Goal: Communication & Community: Answer question/provide support

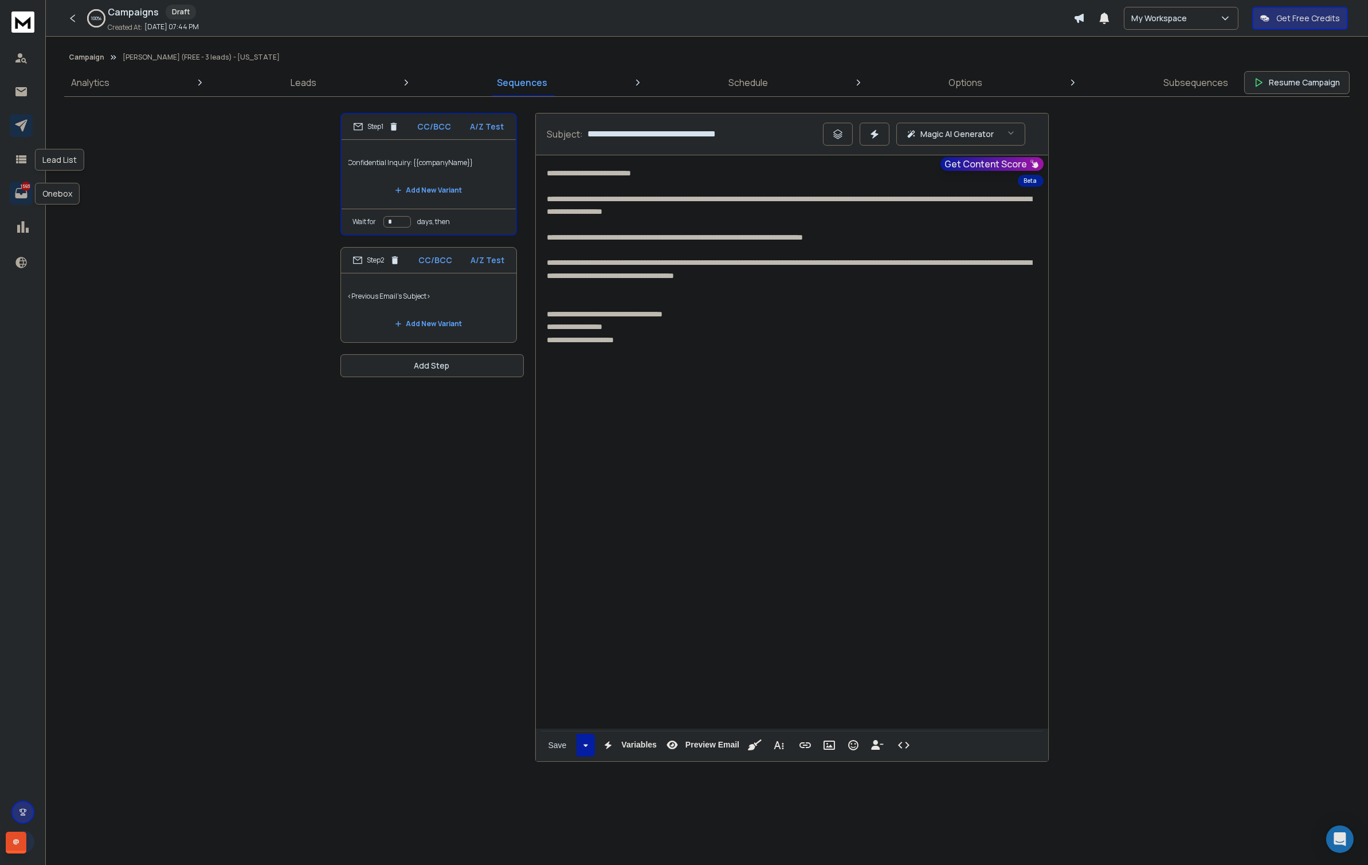
click at [23, 189] on p "1593" at bounding box center [25, 186] width 9 height 9
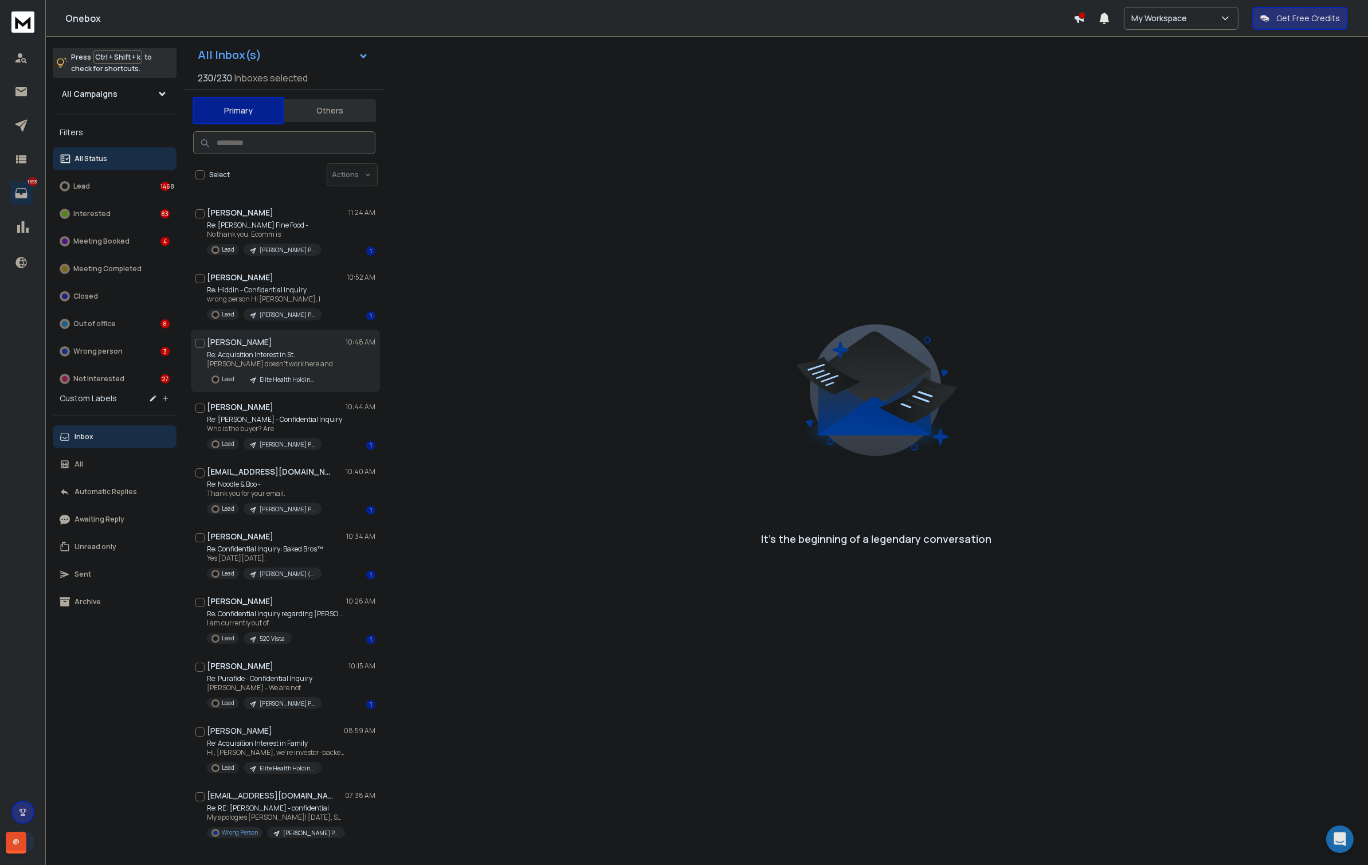
click at [294, 357] on p "Re: Acquisition Interest in St." at bounding box center [270, 354] width 126 height 9
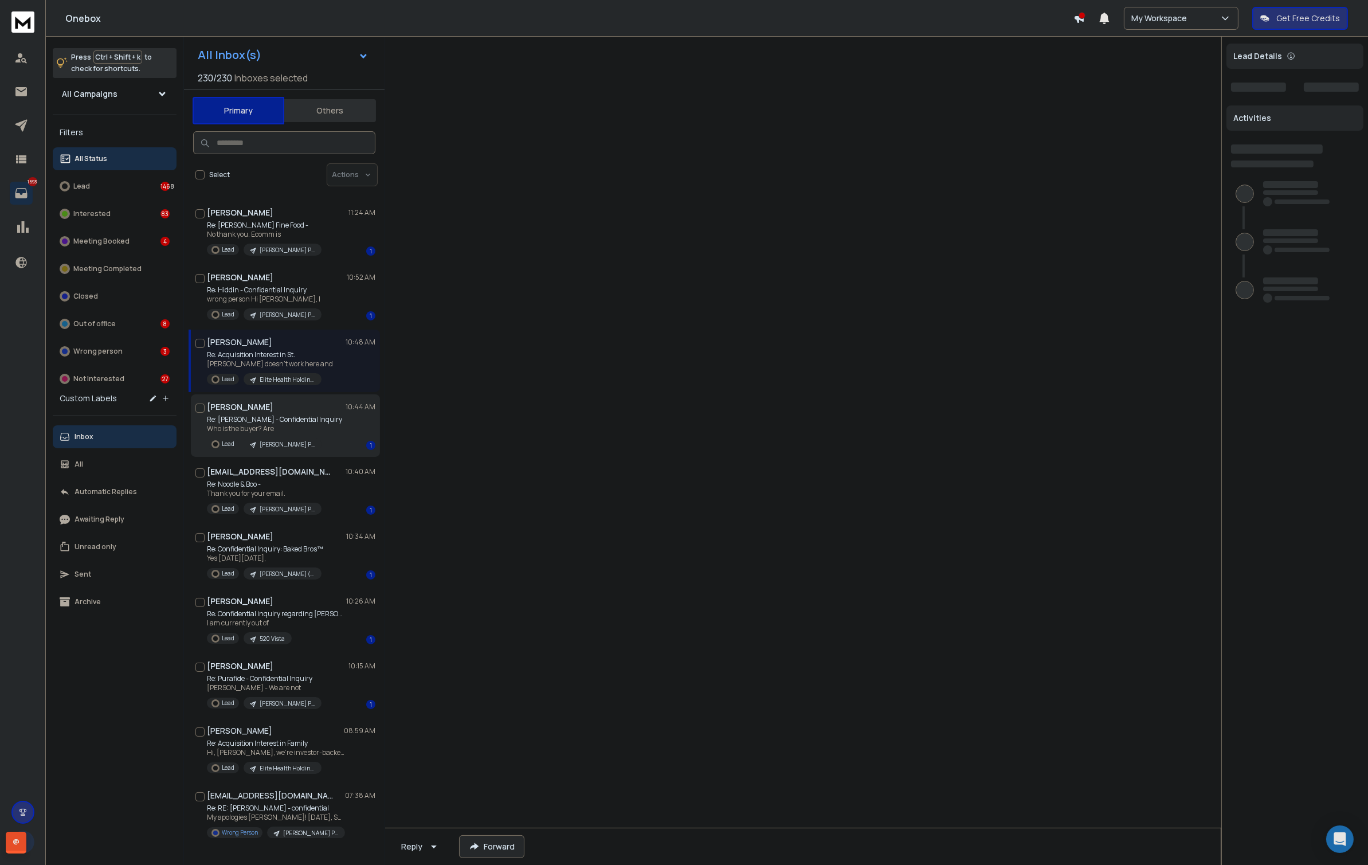
click at [328, 443] on div "Re: [PERSON_NAME] - Confidential Inquiry Who is the buyer? Are Lead [PERSON_NAM…" at bounding box center [291, 432] width 168 height 35
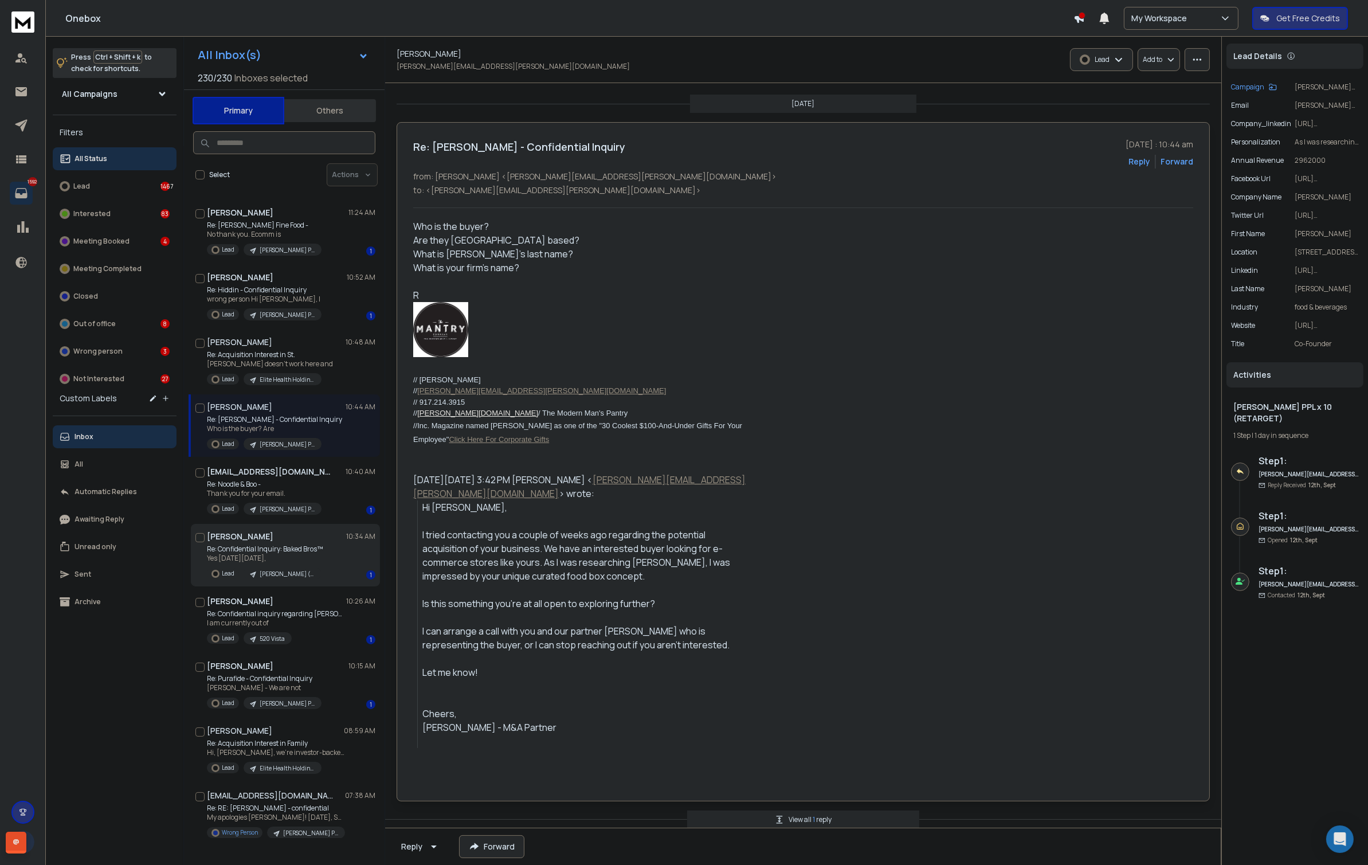
click at [254, 545] on p "Re: Confidential Inquiry: Baked Bros™" at bounding box center [265, 548] width 116 height 9
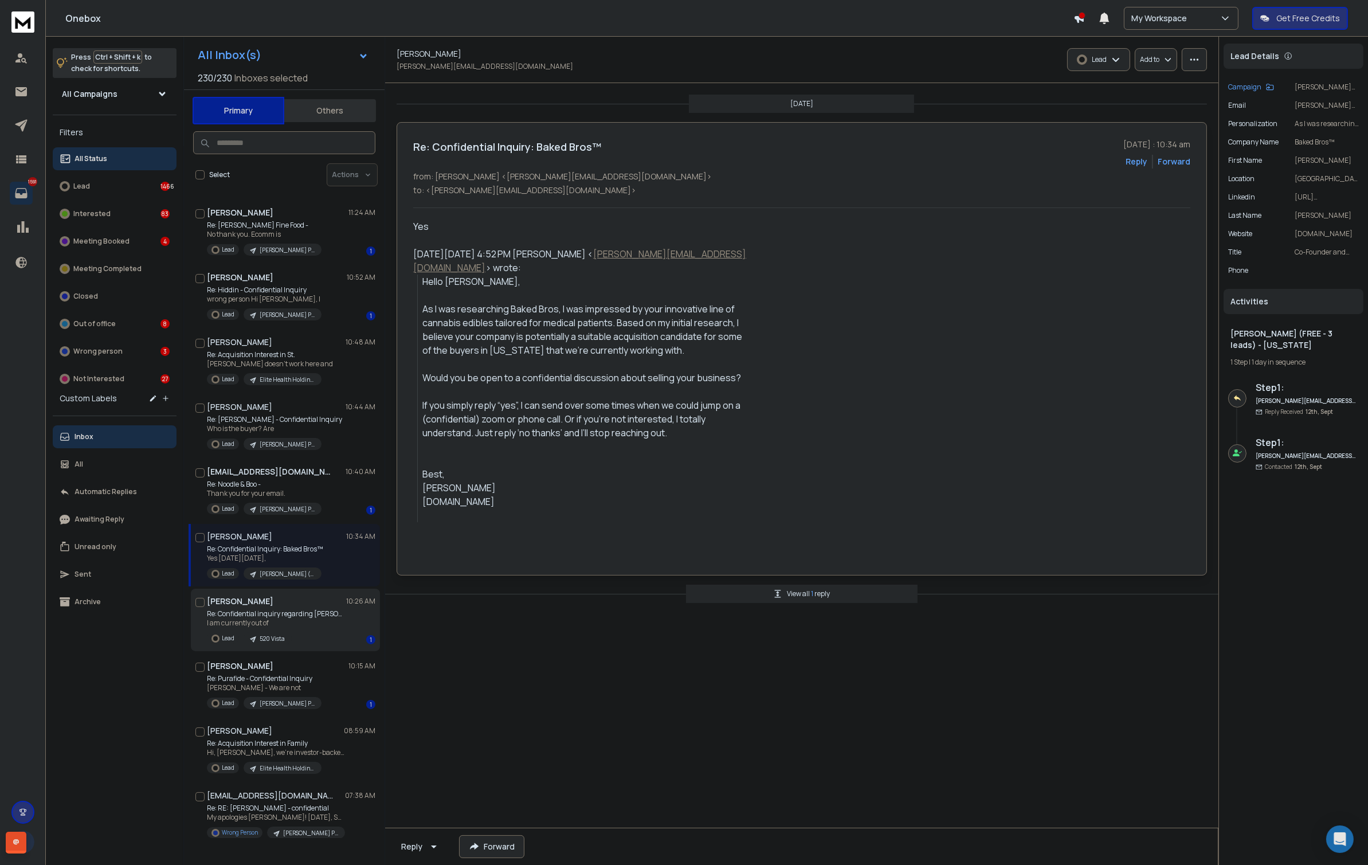
click at [257, 629] on div "Re: Confidential inquiry regarding [PERSON_NAME] I am currently out of Lead 520…" at bounding box center [276, 626] width 138 height 35
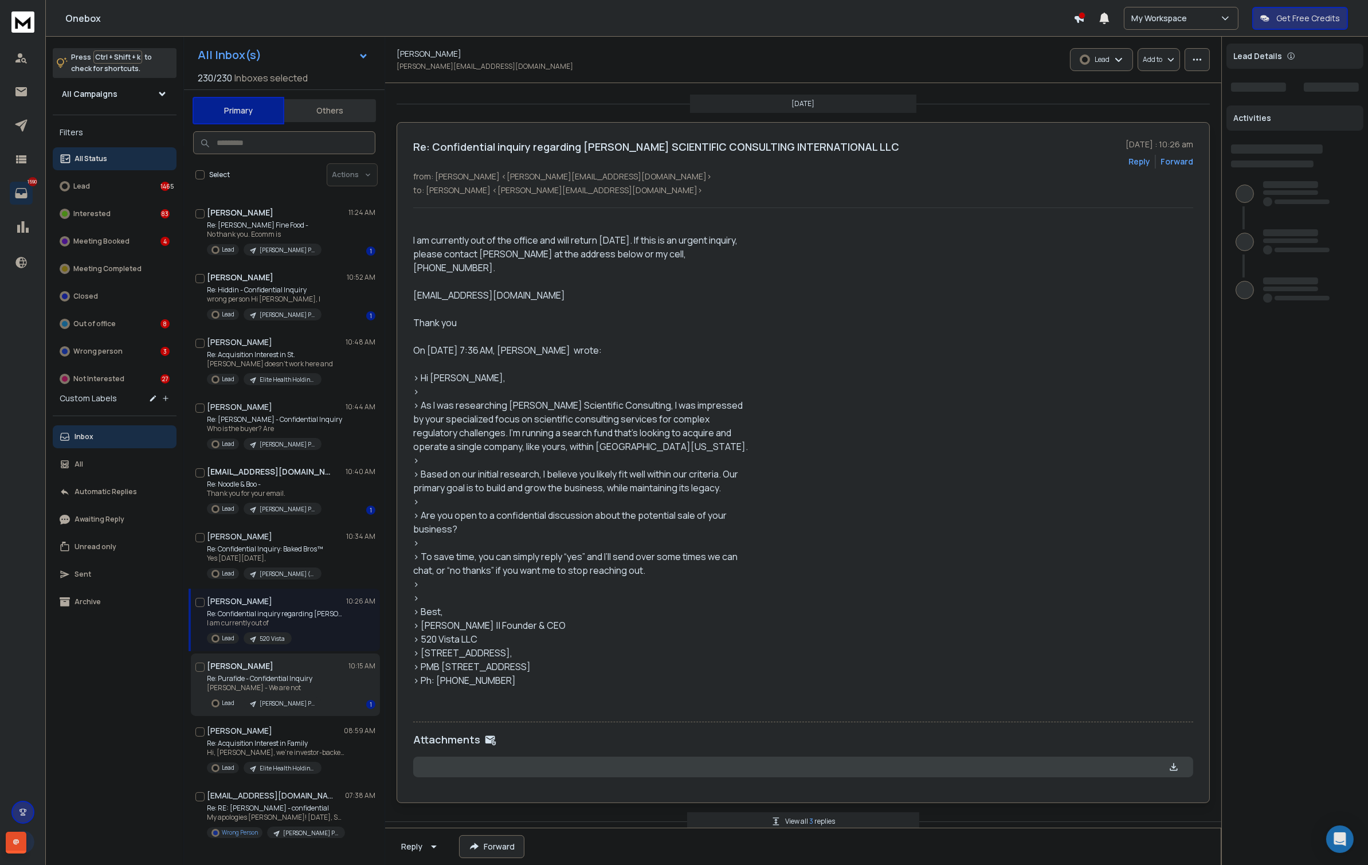
click at [289, 685] on p "[PERSON_NAME] - We are not" at bounding box center [264, 687] width 115 height 9
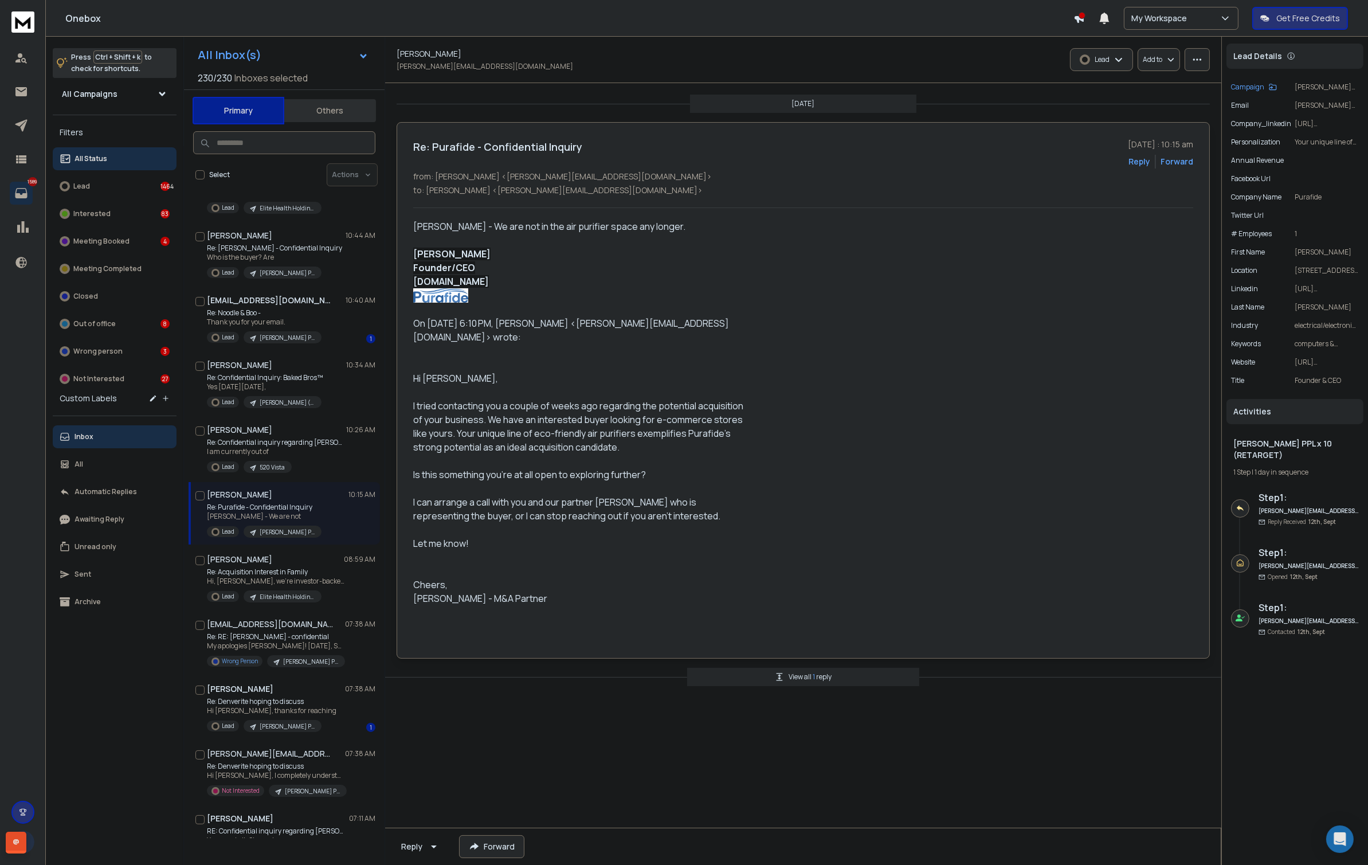
scroll to position [257, 0]
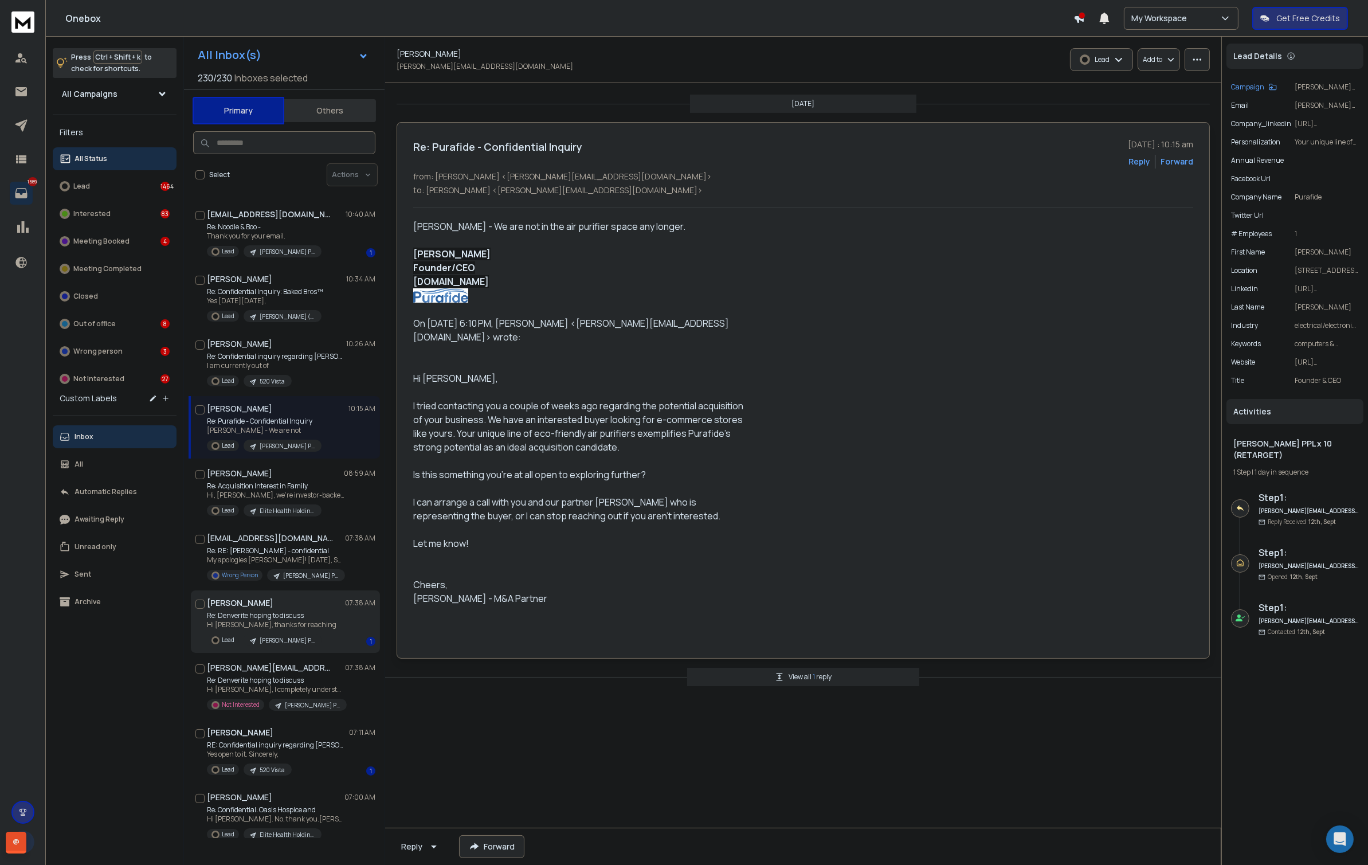
click at [271, 616] on p "Re: Denverite hoping to discuss" at bounding box center [272, 615] width 130 height 9
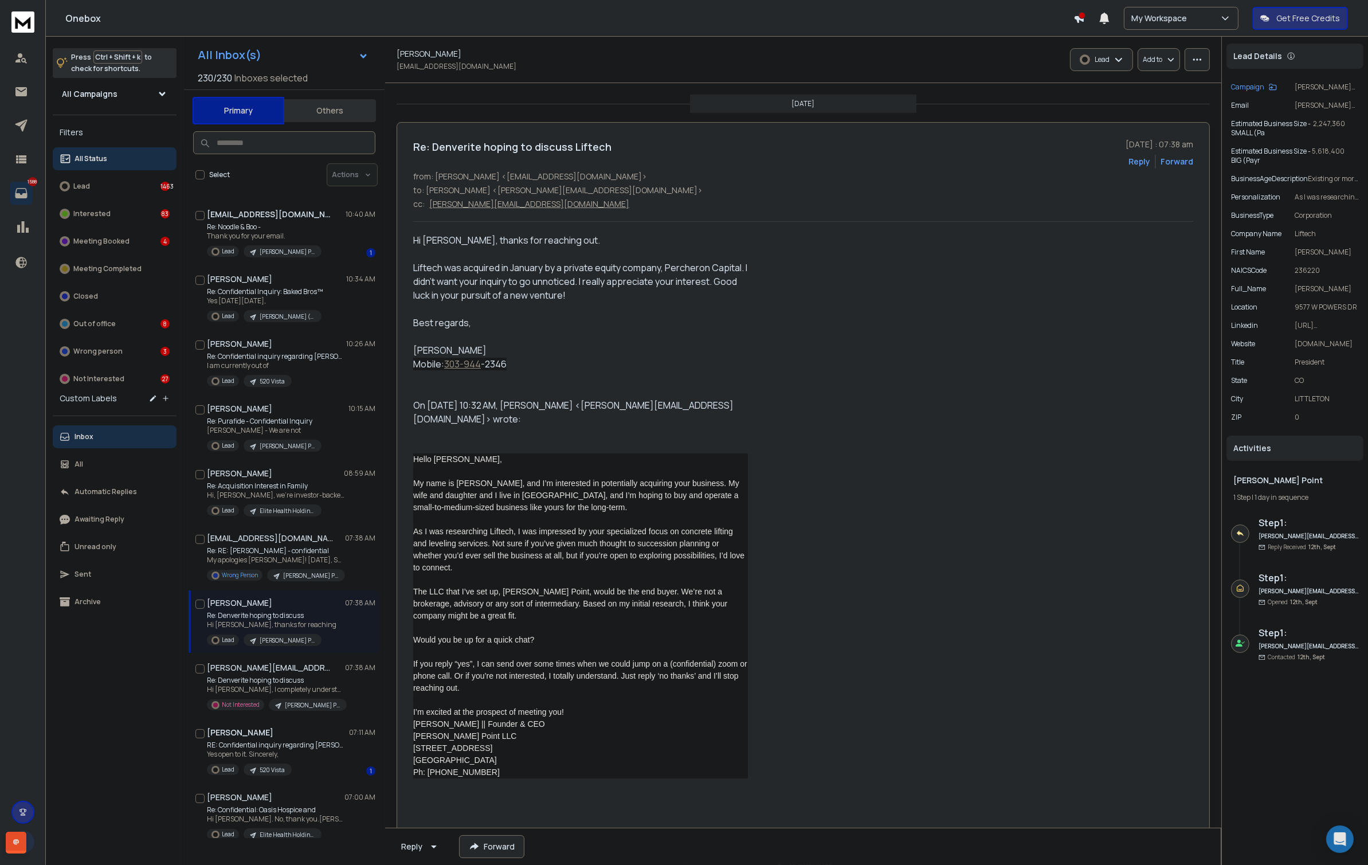
scroll to position [429, 0]
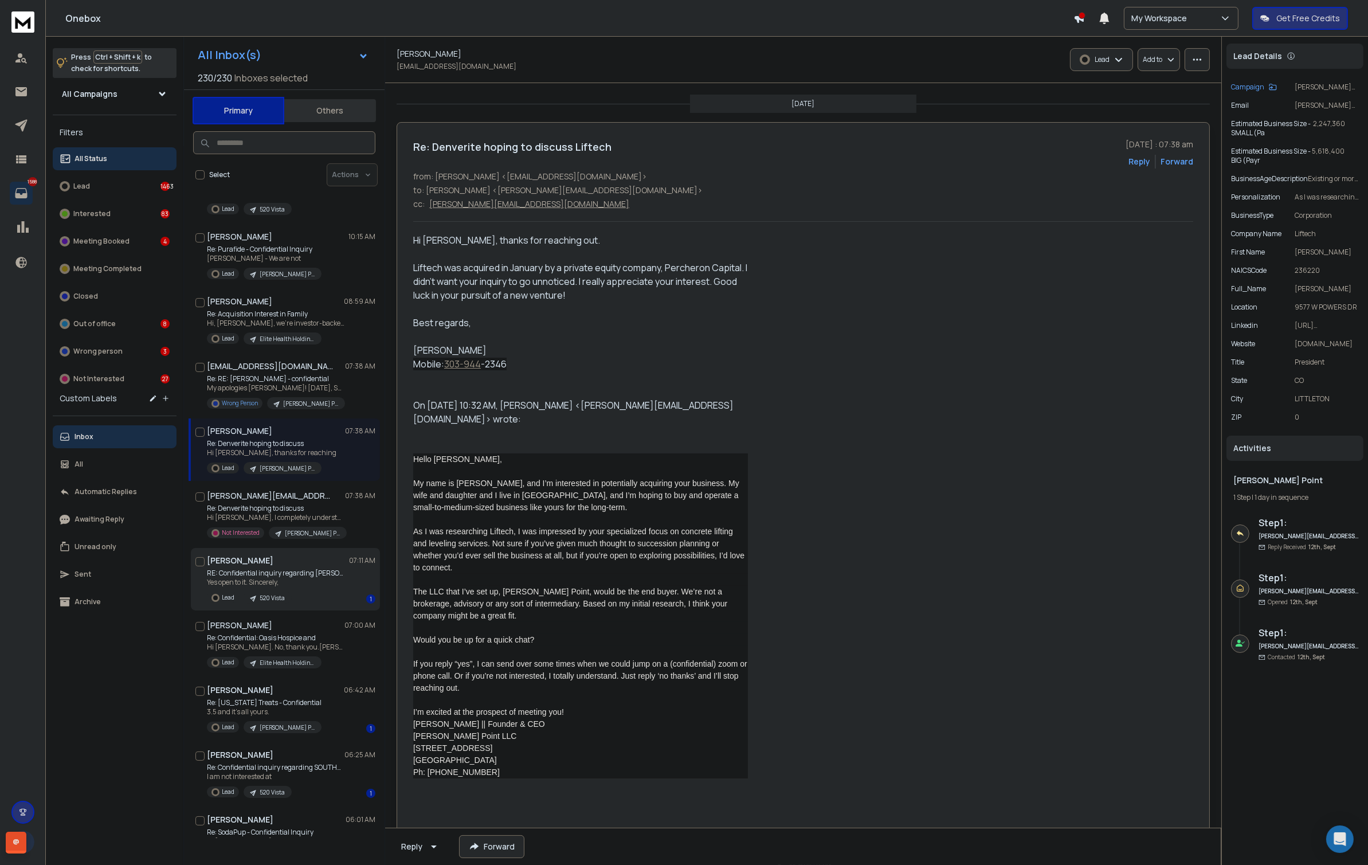
click at [282, 588] on div "RE: Confidential inquiry regarding [PERSON_NAME] Yes open to it. Sincerely, Lea…" at bounding box center [276, 586] width 138 height 35
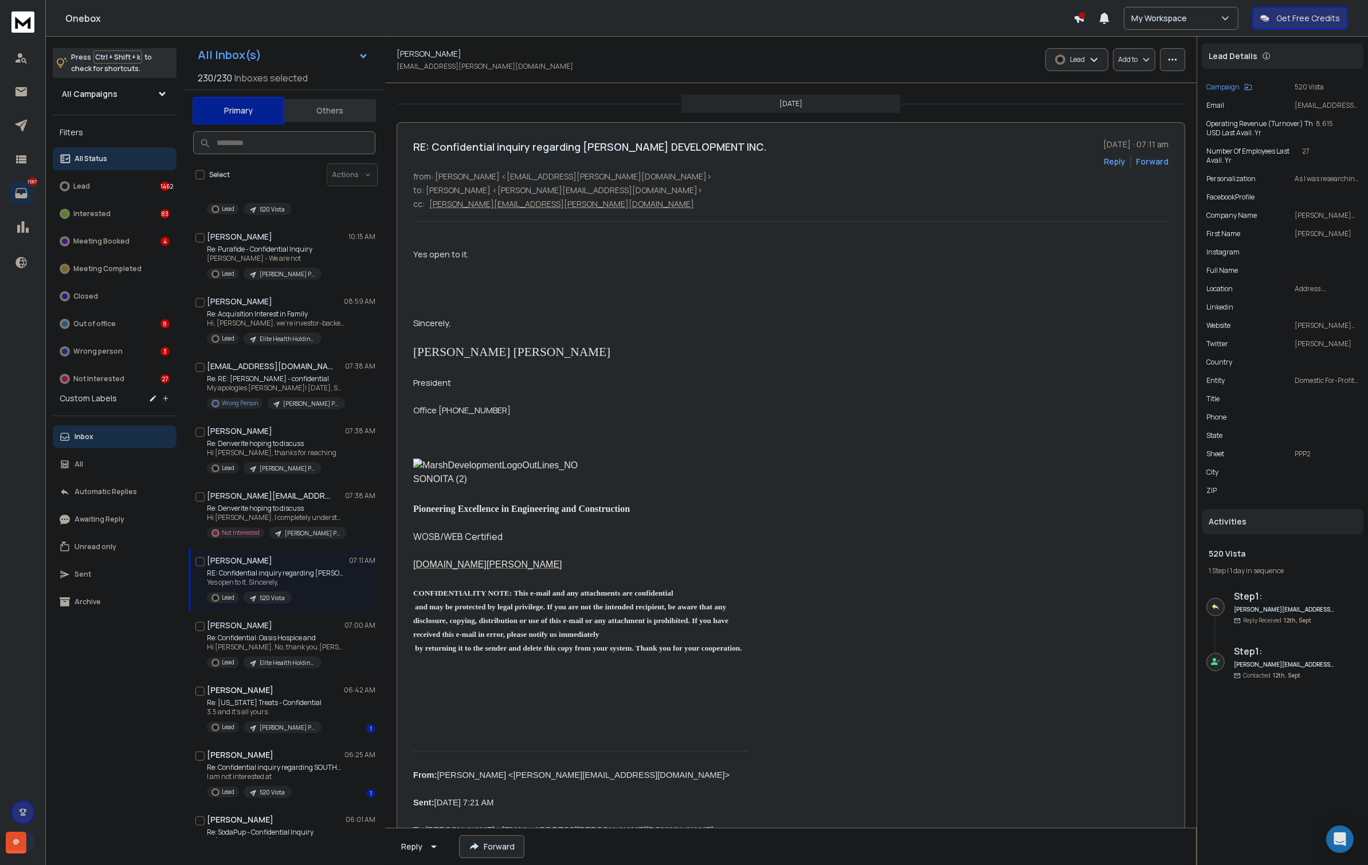
click at [405, 845] on div "Reply" at bounding box center [411, 846] width 21 height 11
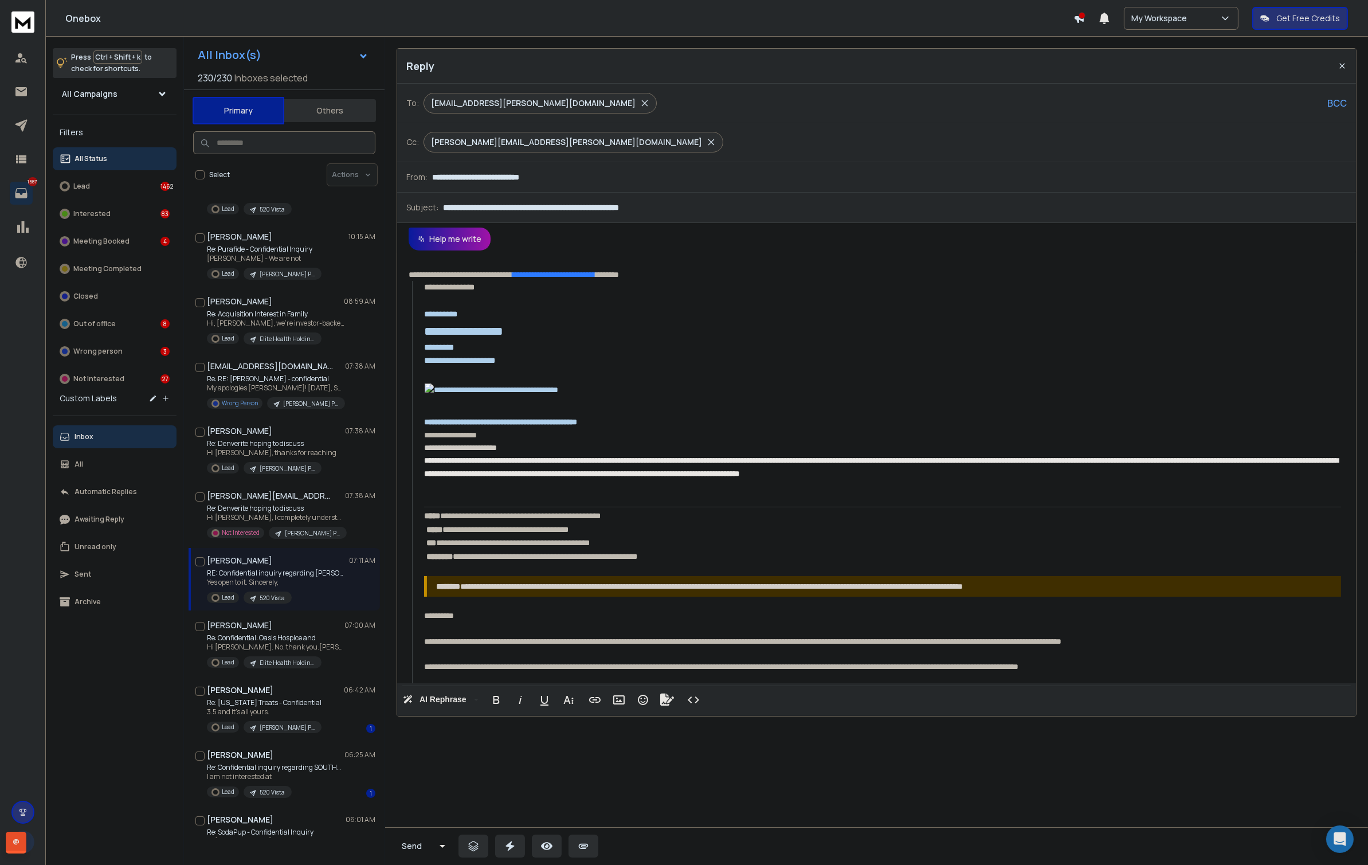
scroll to position [0, 0]
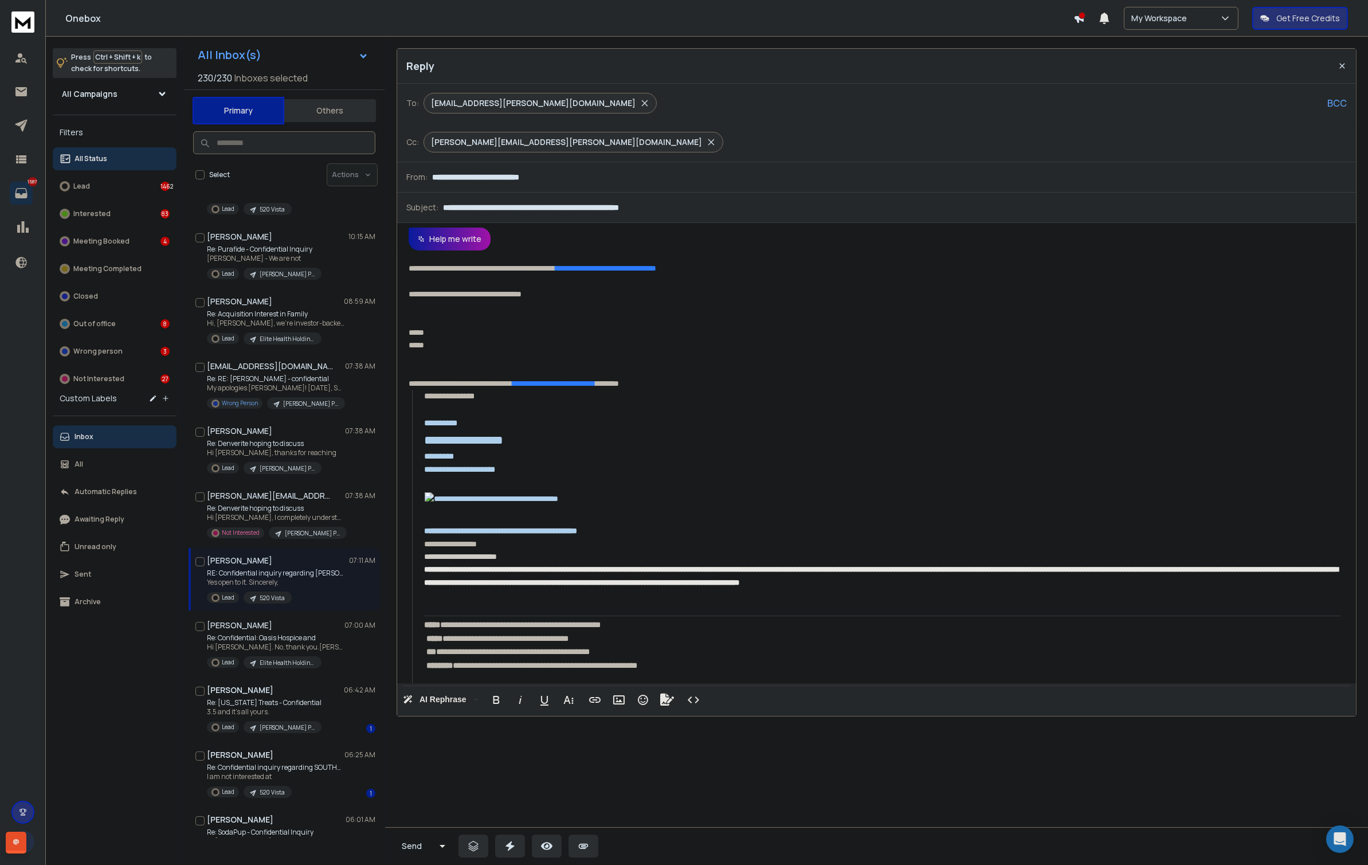
click at [403, 838] on button "Send" at bounding box center [412, 845] width 40 height 23
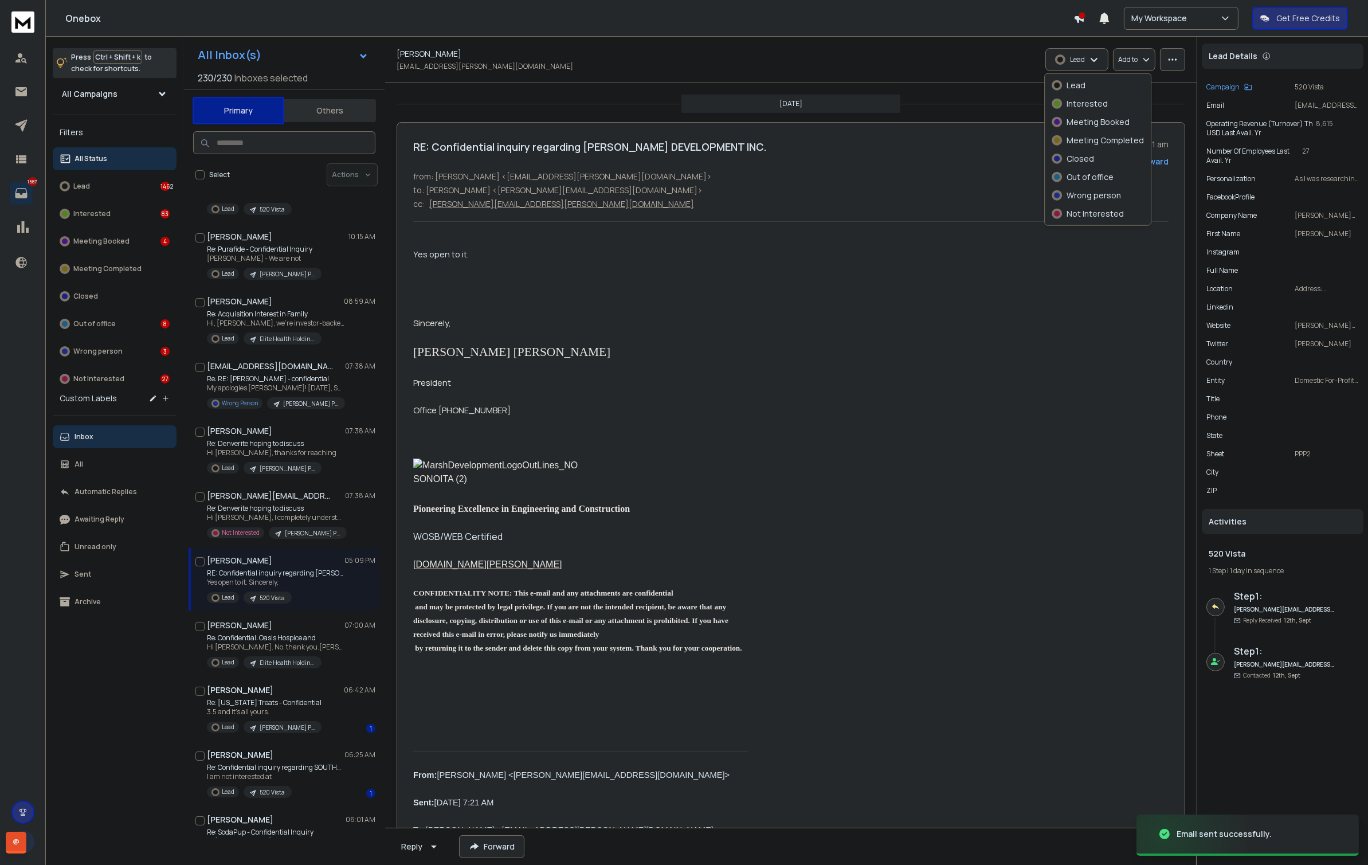
click at [1091, 56] on icon at bounding box center [1093, 59] width 9 height 9
click at [1076, 96] on div "Interested" at bounding box center [1097, 104] width 101 height 18
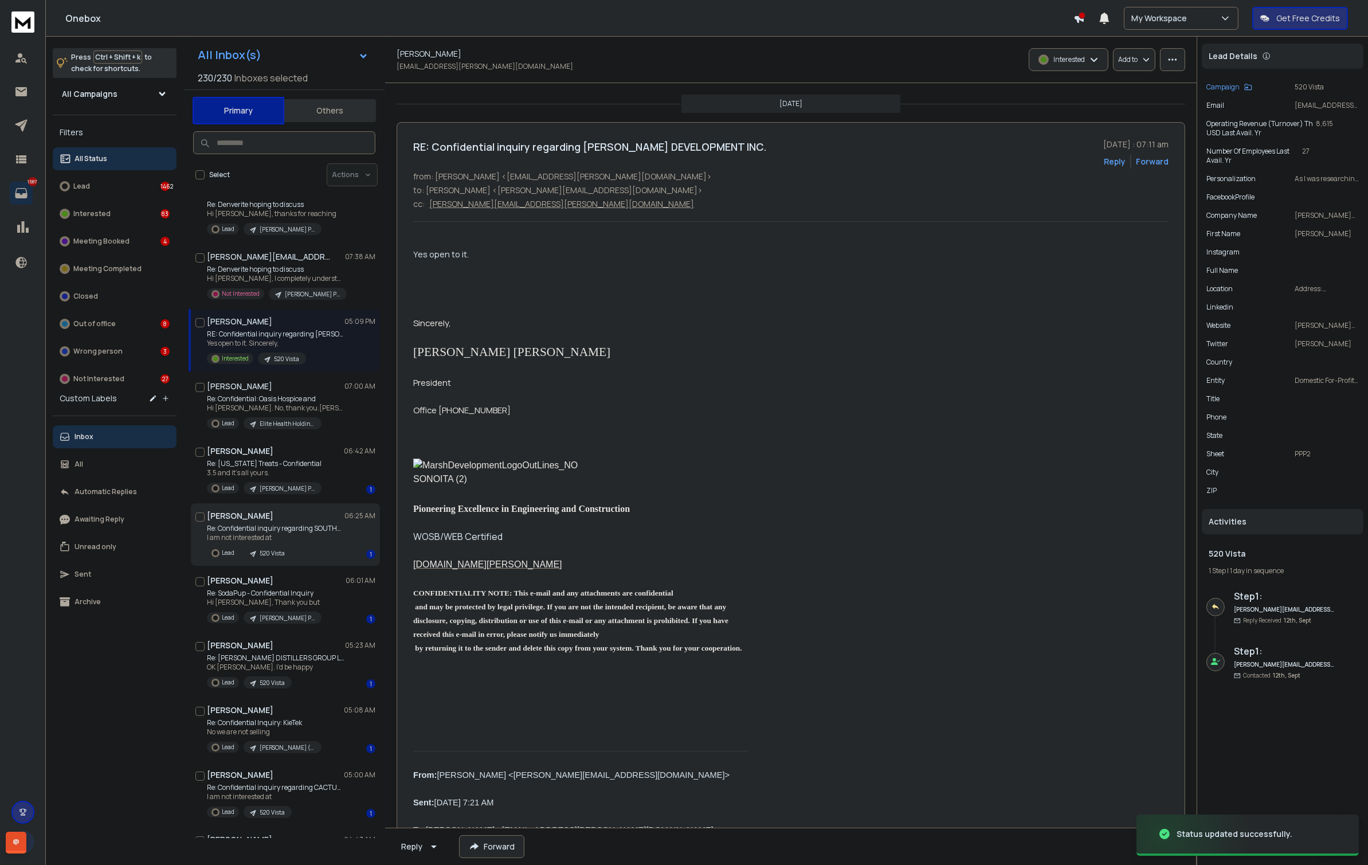
scroll to position [687, 0]
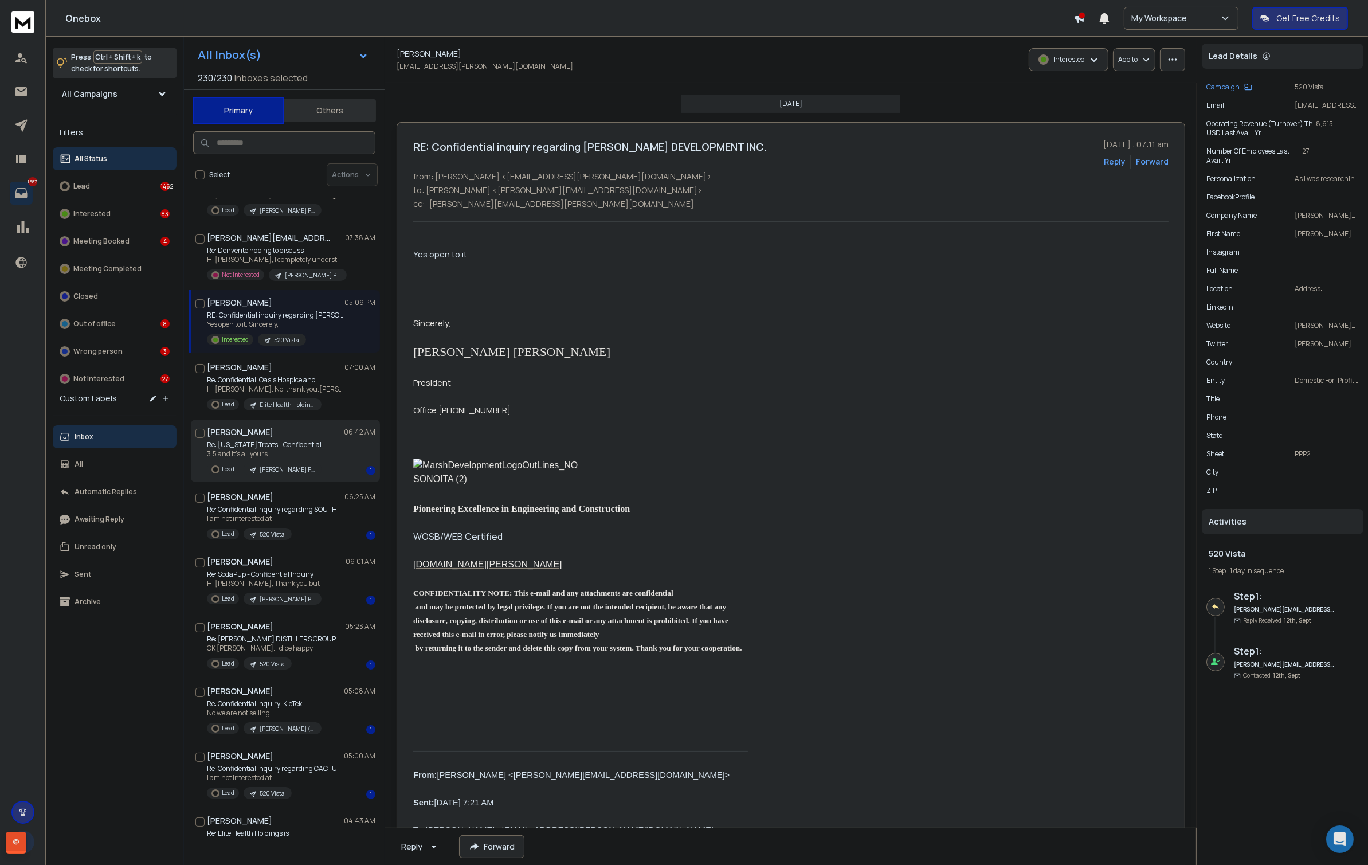
click at [323, 464] on div "Re: [US_STATE] Treats - Confidential 3.5 and it’s all yours. Lead [PERSON_NAME]…" at bounding box center [291, 457] width 168 height 35
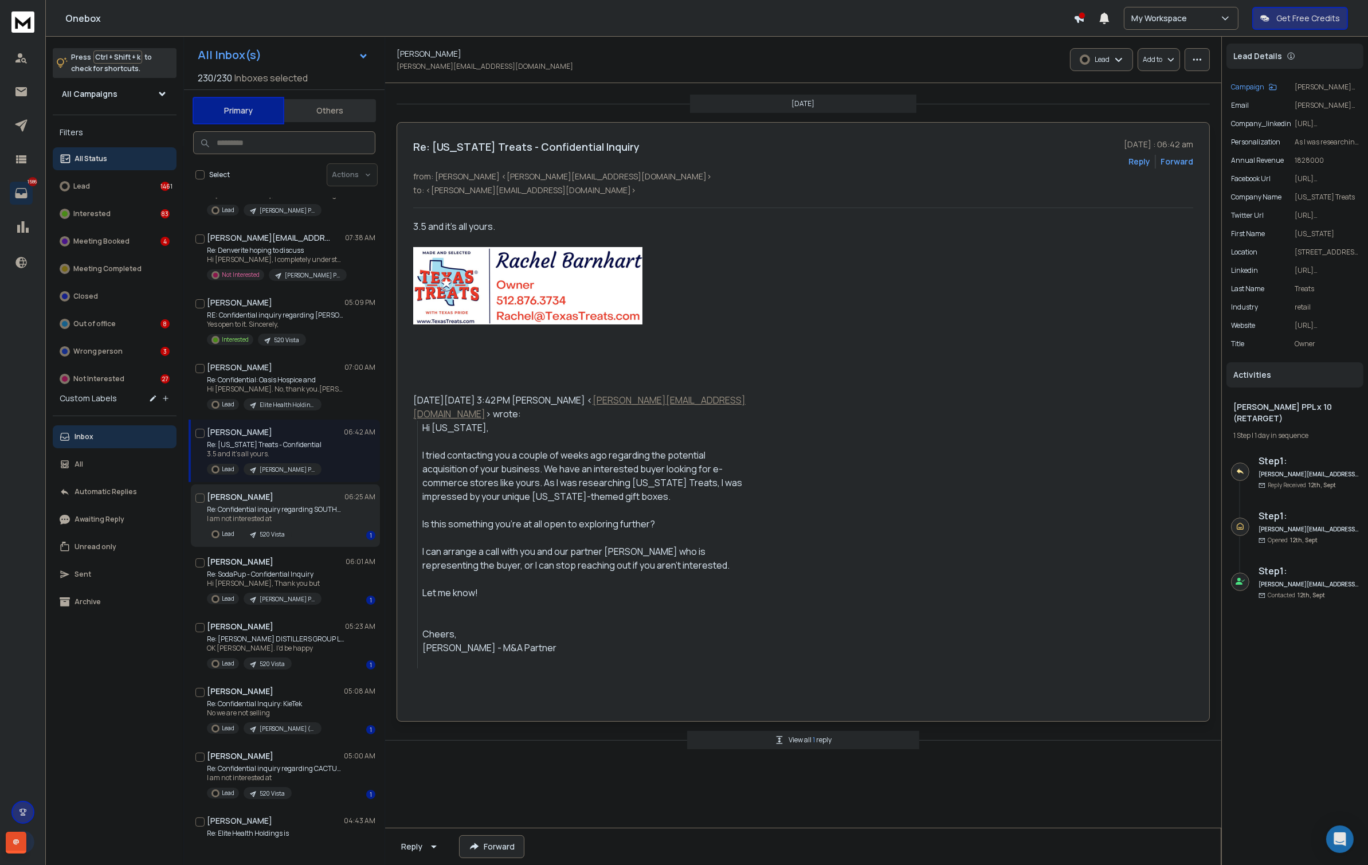
click at [301, 520] on p "I am not interested at" at bounding box center [276, 518] width 138 height 9
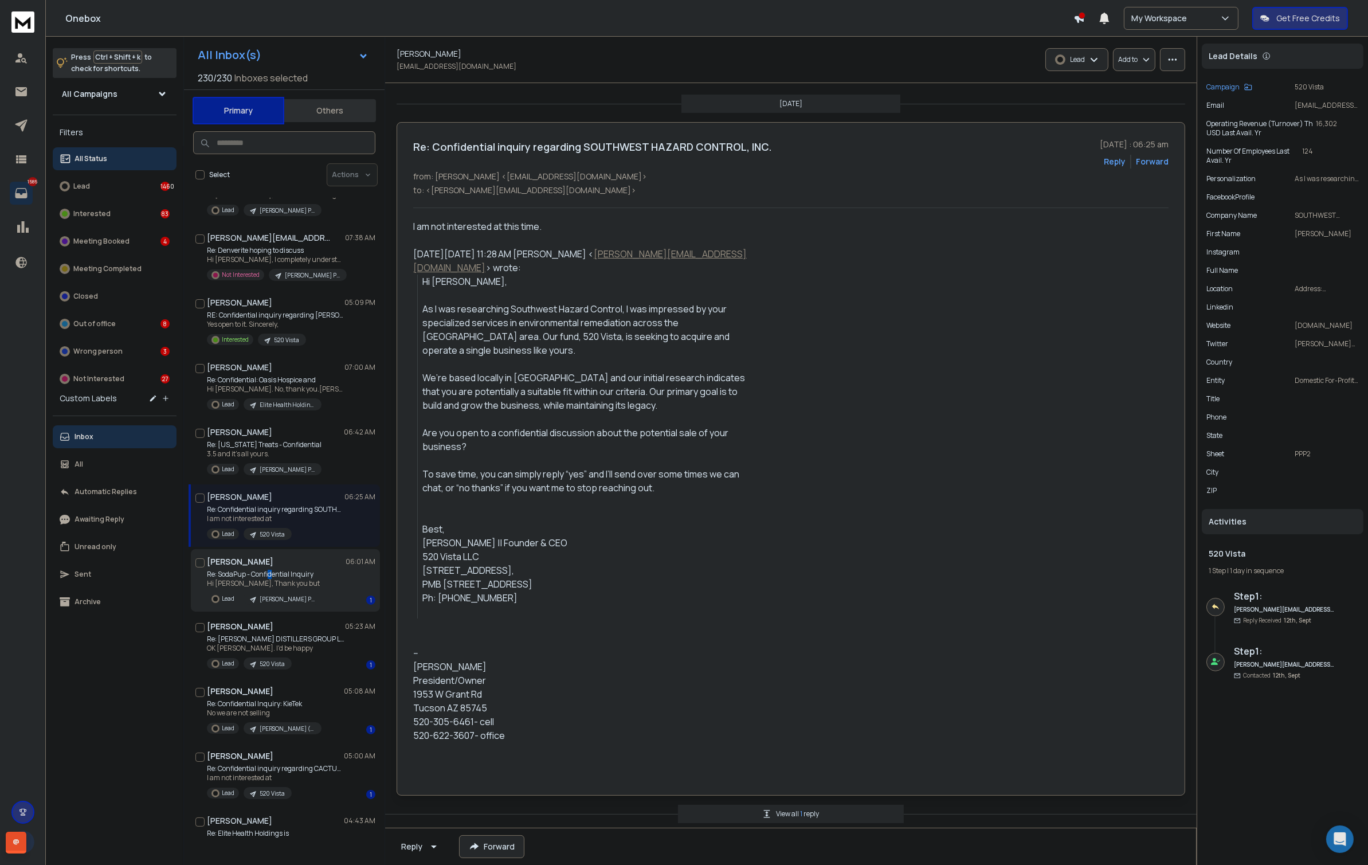
click at [271, 575] on p "Re: SodaPup - Confidential Inquiry" at bounding box center [264, 574] width 115 height 9
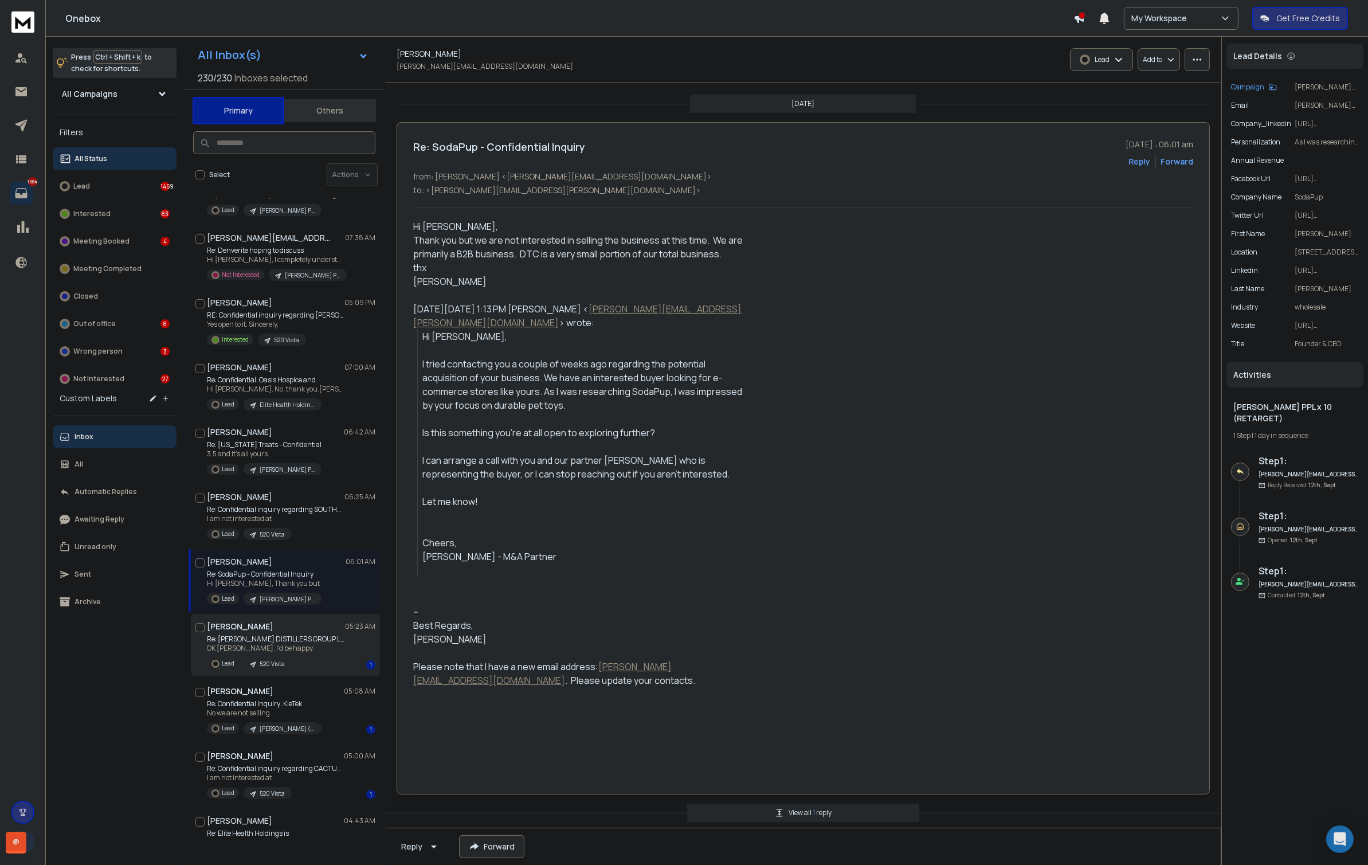
drag, startPoint x: 271, startPoint y: 575, endPoint x: 257, endPoint y: 655, distance: 80.3
click at [257, 655] on div "Re: [PERSON_NAME] DISTILLERS GROUP LLC OK [PERSON_NAME]. I'd be happy Lead 520 …" at bounding box center [276, 651] width 138 height 35
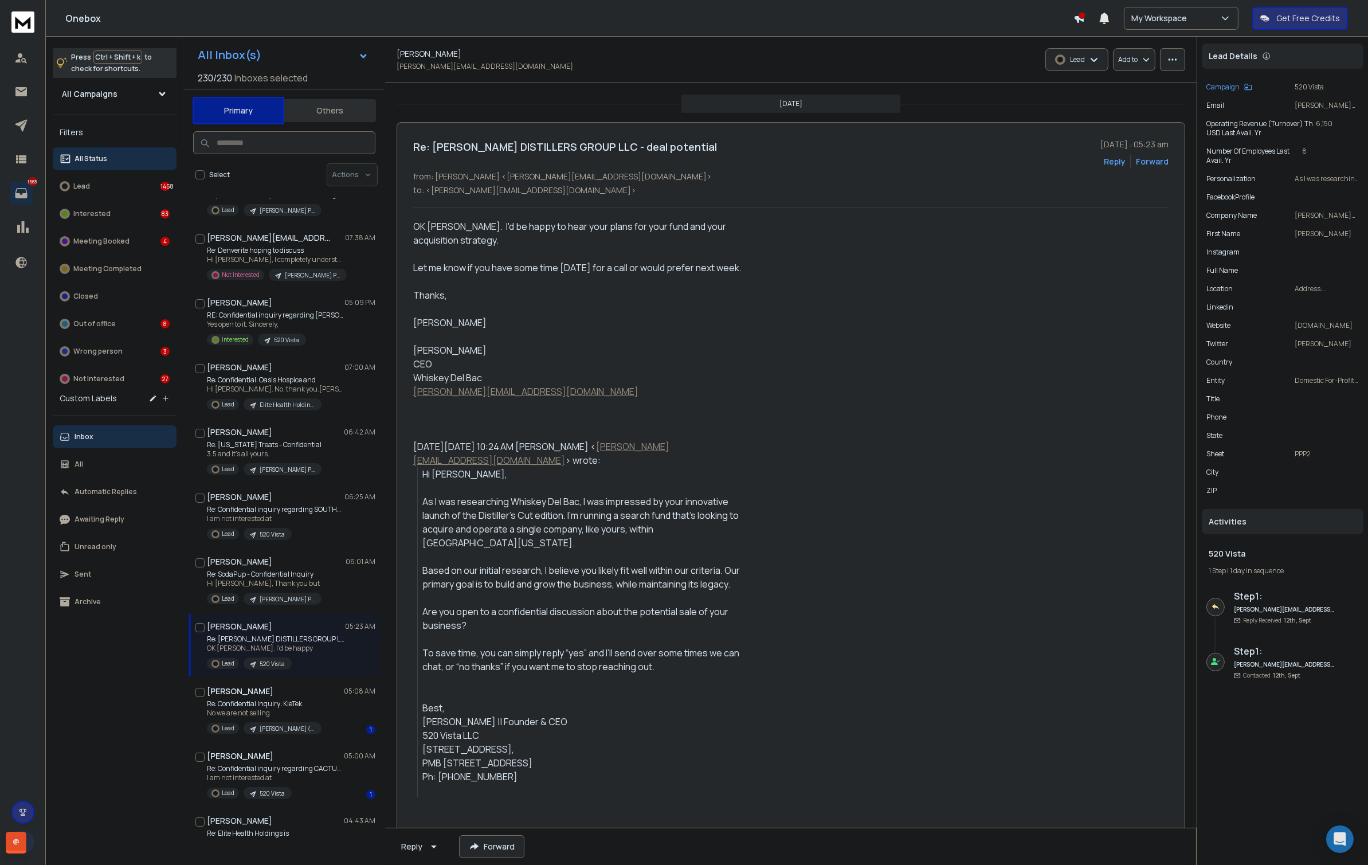
click at [420, 839] on button "Reply" at bounding box center [421, 846] width 58 height 23
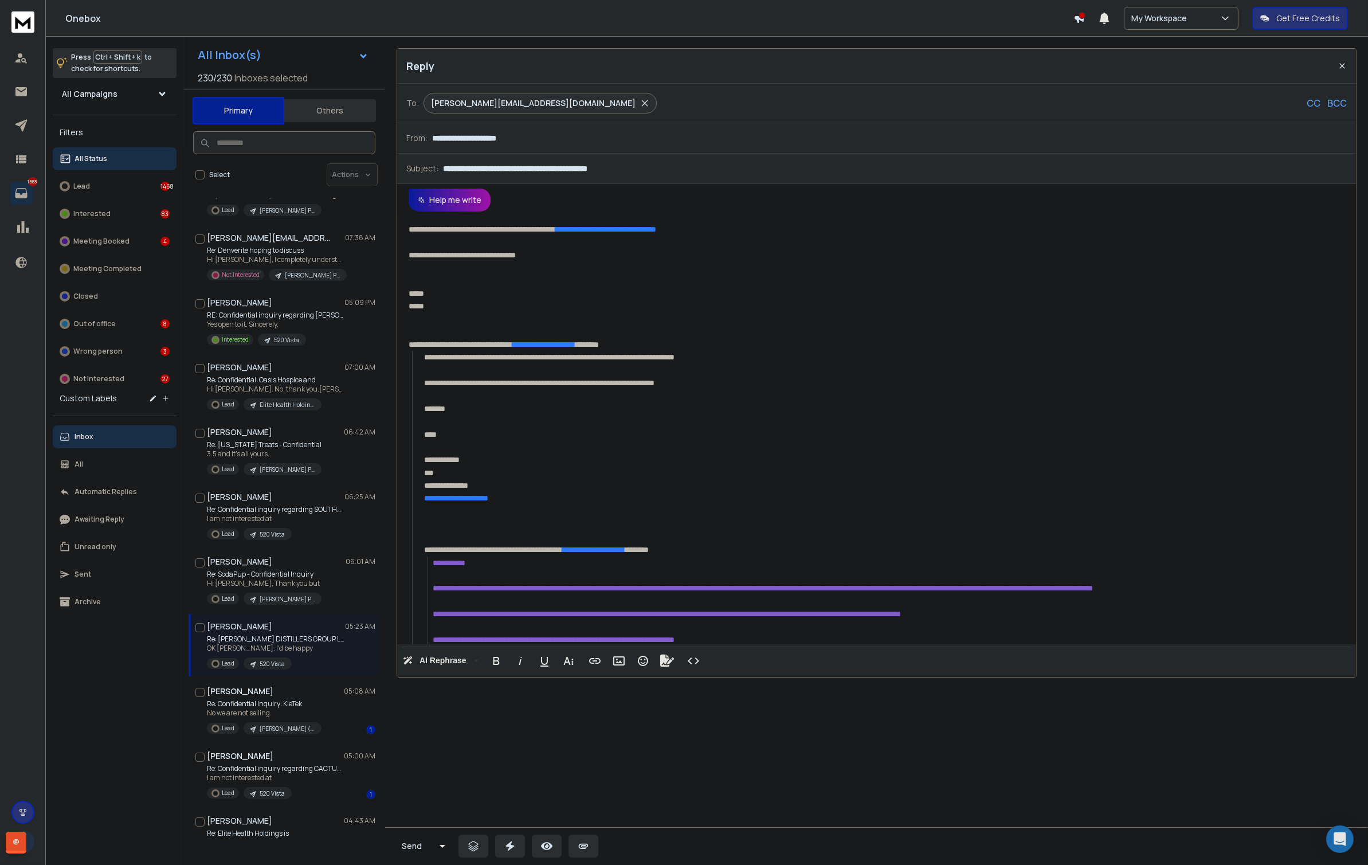
click at [422, 841] on button "Send" at bounding box center [412, 845] width 40 height 23
click at [410, 852] on div "Send" at bounding box center [422, 845] width 60 height 23
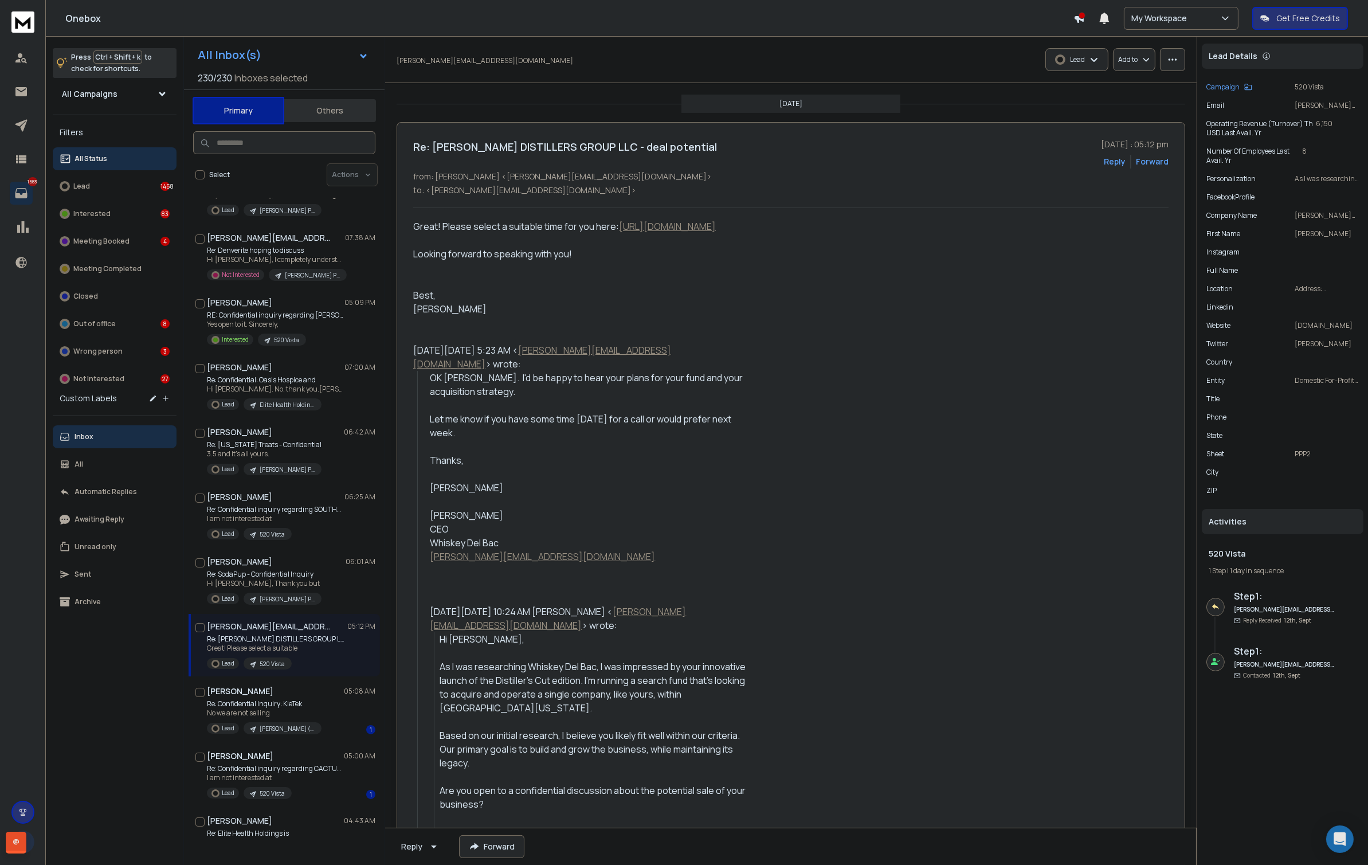
click at [1081, 55] on p "Lead" at bounding box center [1077, 59] width 15 height 9
click at [1073, 107] on p "Interested" at bounding box center [1087, 103] width 41 height 11
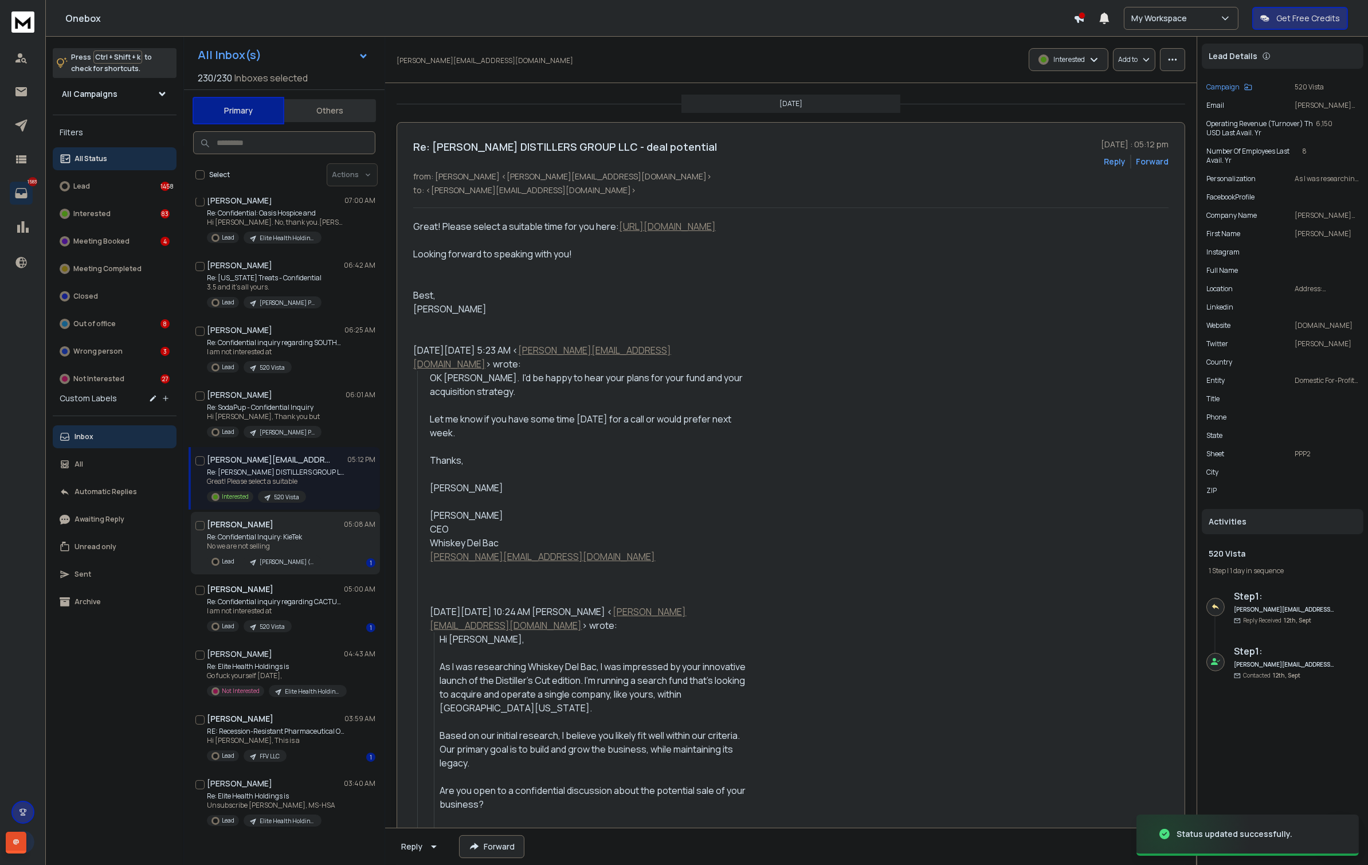
scroll to position [859, 0]
click at [273, 558] on p "[PERSON_NAME] (FREE - 3 leads) - [US_STATE]" at bounding box center [287, 556] width 55 height 9
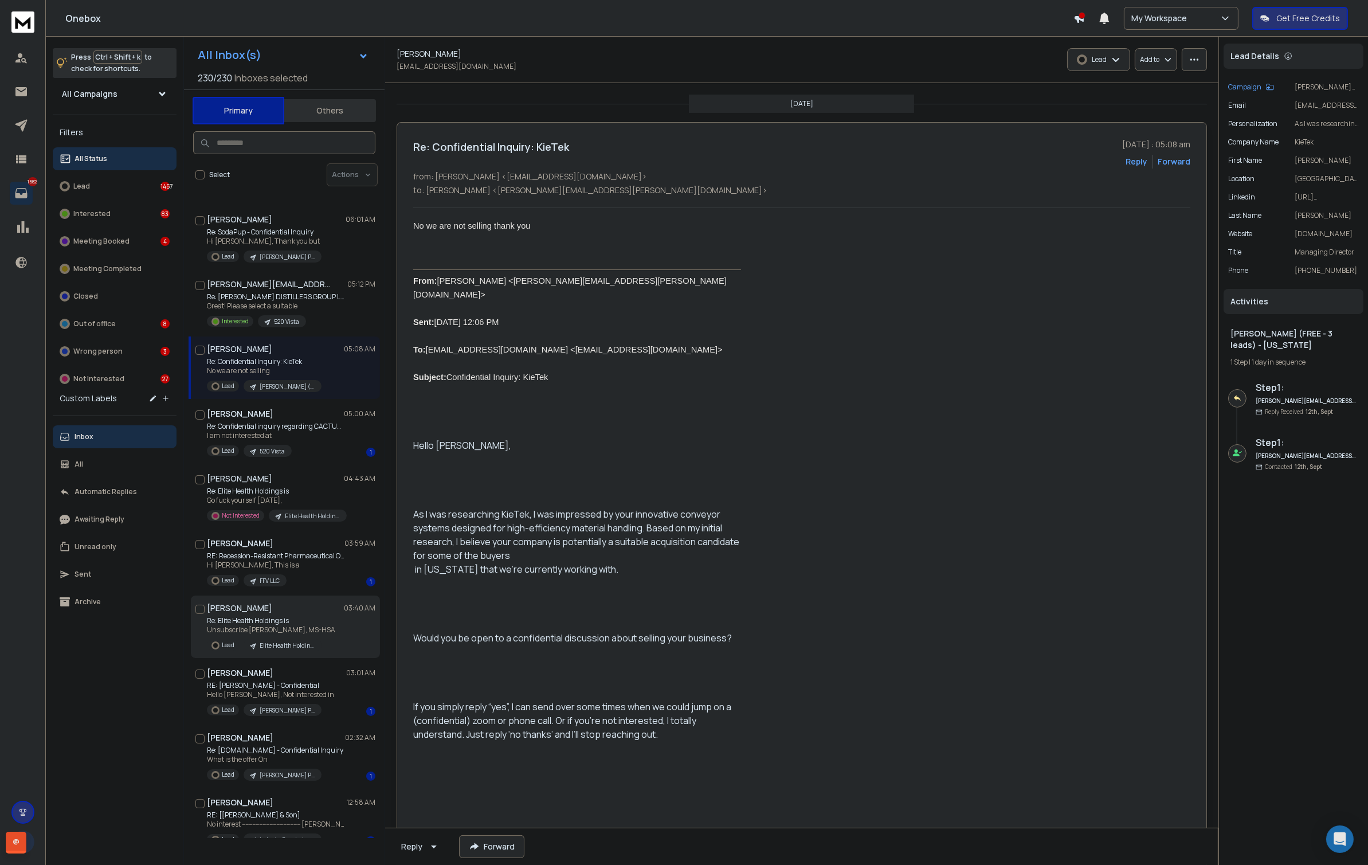
scroll to position [1031, 0]
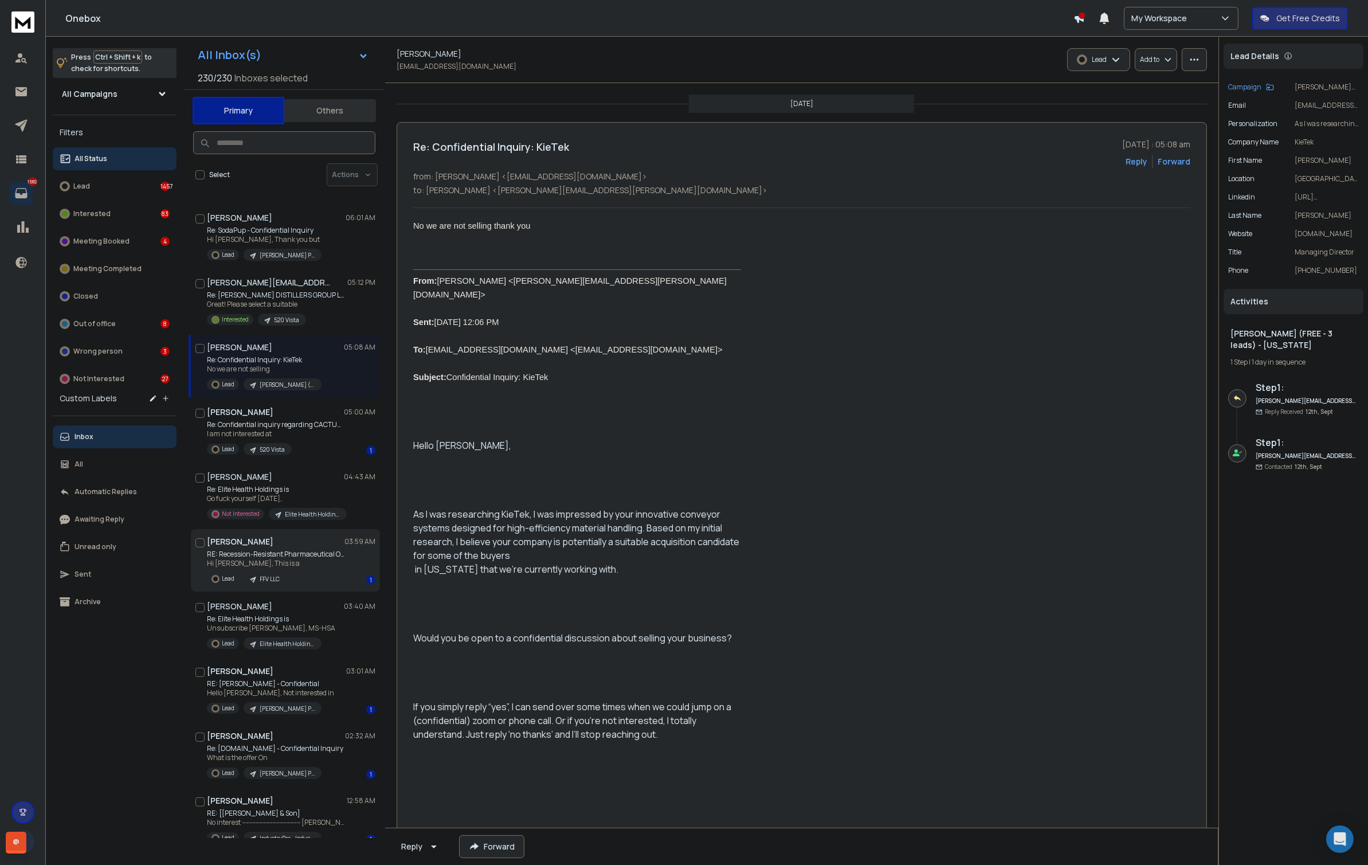
click at [312, 577] on div "Lead FFV LLC" at bounding box center [276, 579] width 138 height 12
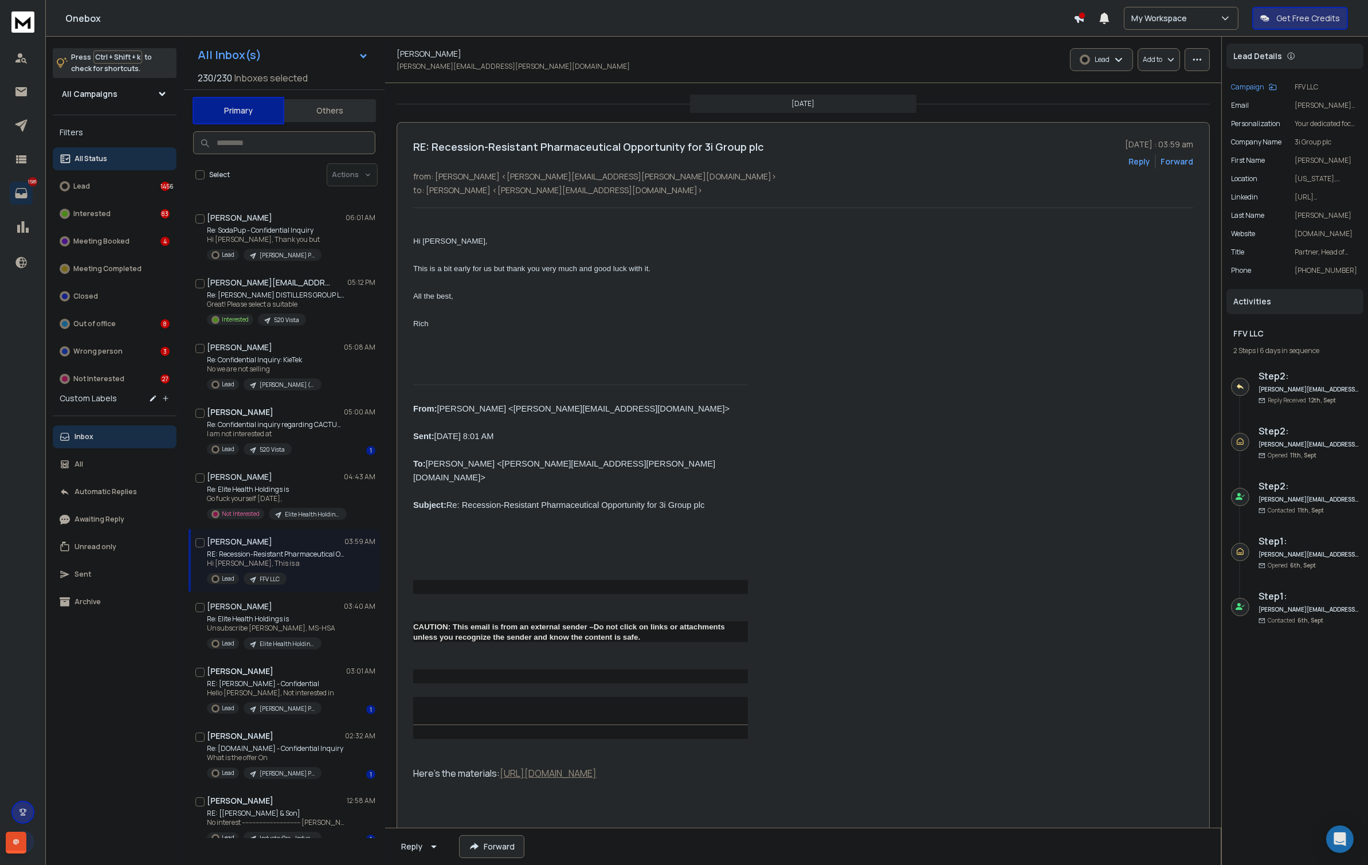
scroll to position [1203, 0]
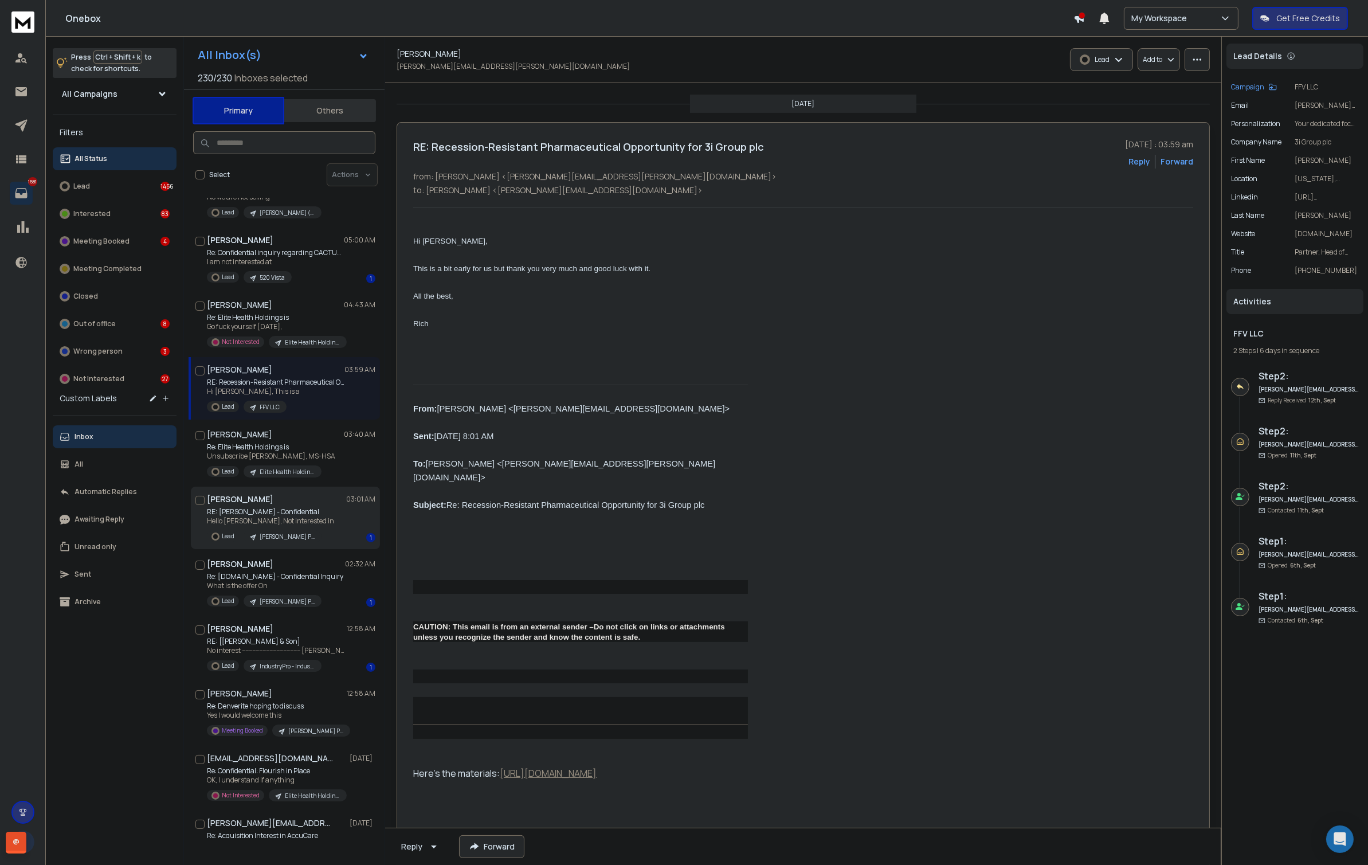
click at [277, 539] on p "[PERSON_NAME] PPL x 10 (RETARGET)" at bounding box center [287, 536] width 55 height 9
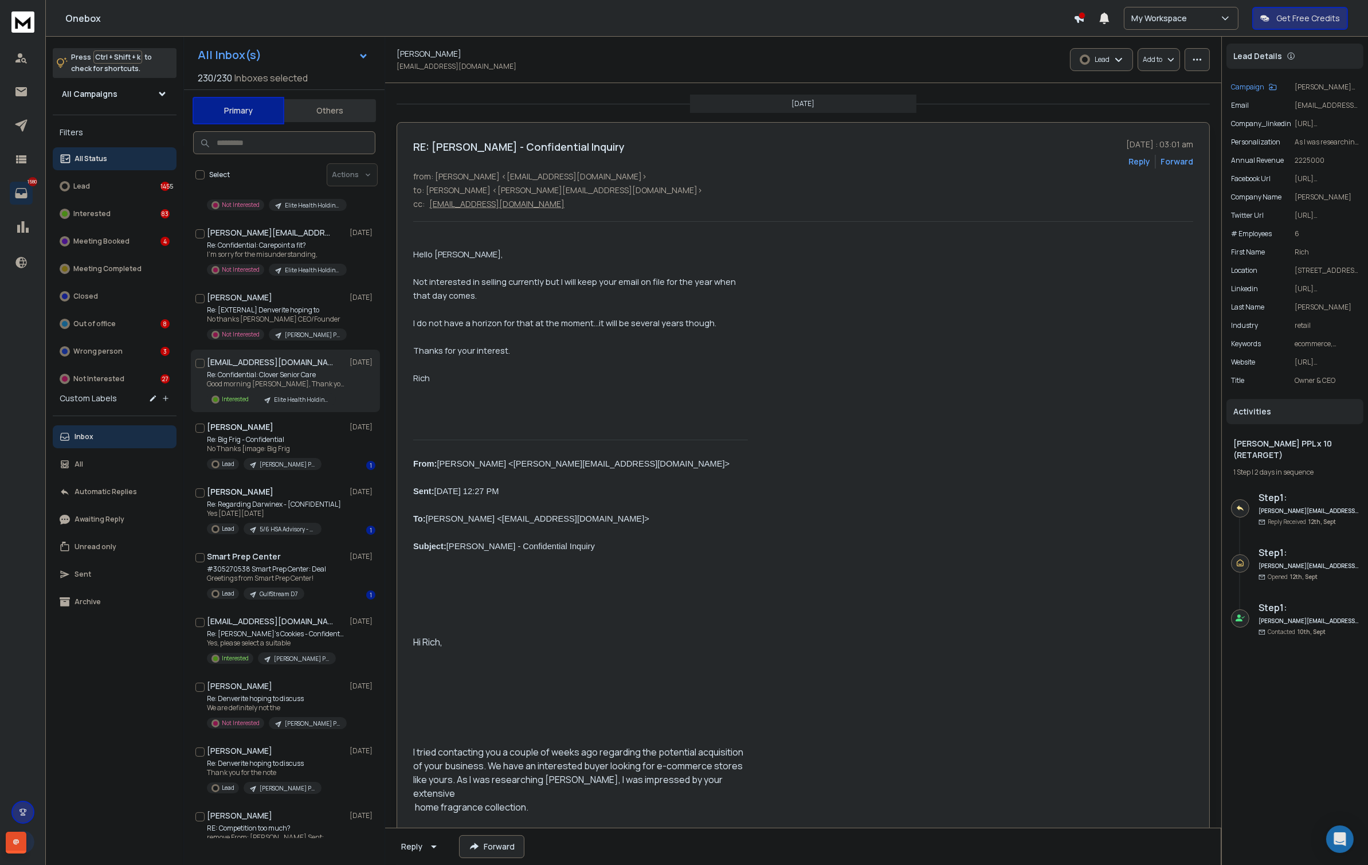
scroll to position [2063, 0]
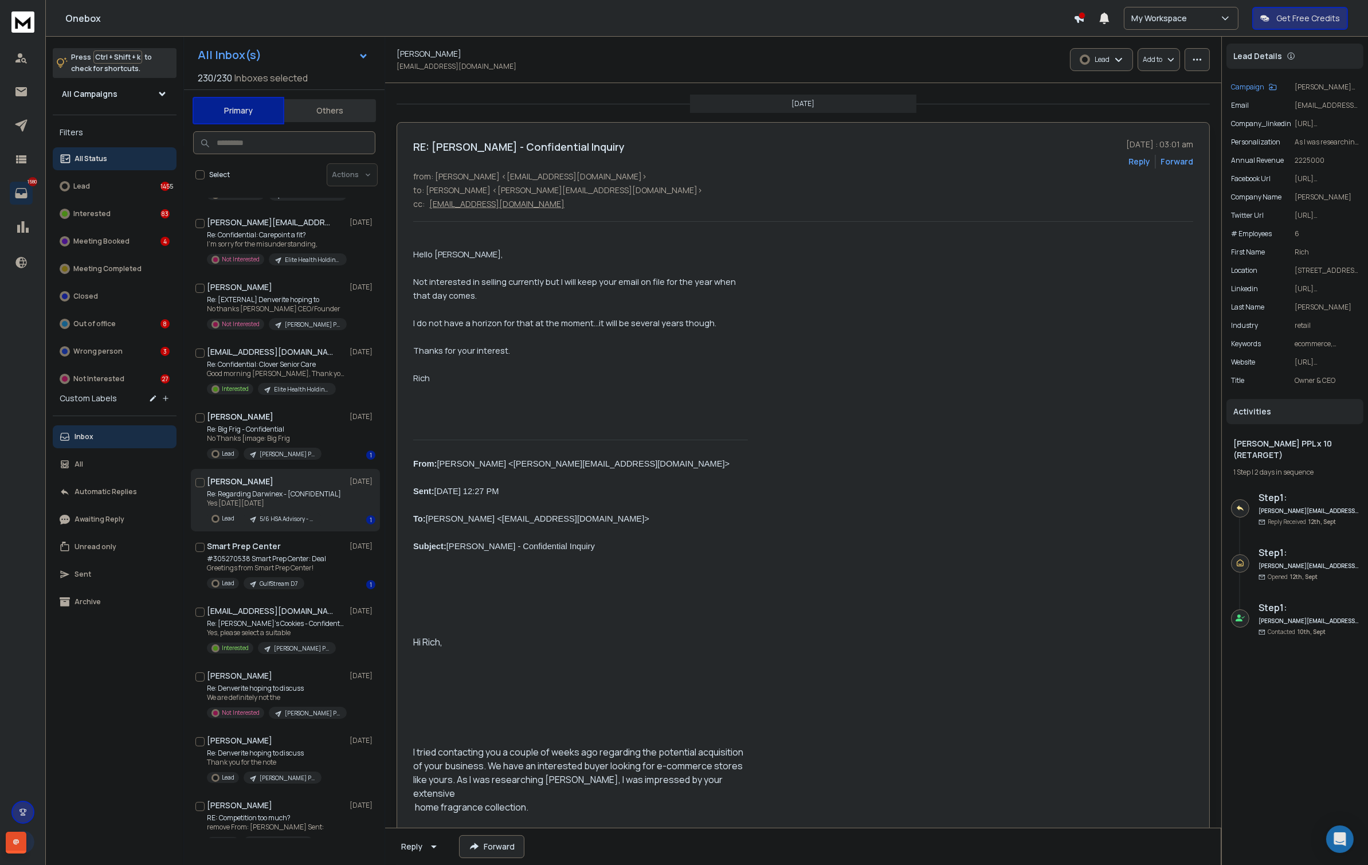
click at [288, 525] on div "[PERSON_NAME] [DATE] Re: Regarding Darwinex - [CONFIDENTIAL] Yes [DATE][DATE] L…" at bounding box center [285, 500] width 189 height 62
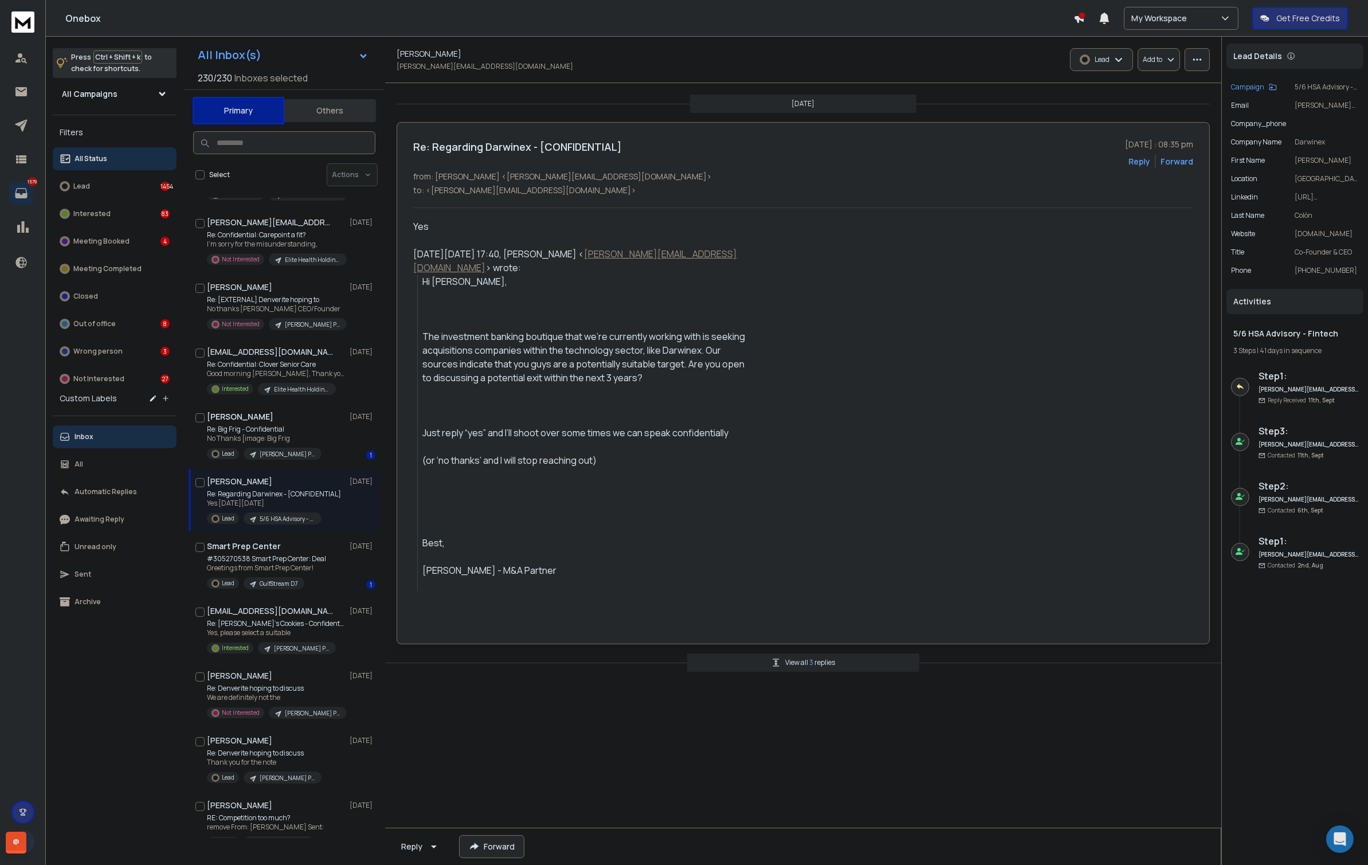
click at [414, 841] on div "Reply" at bounding box center [411, 846] width 21 height 11
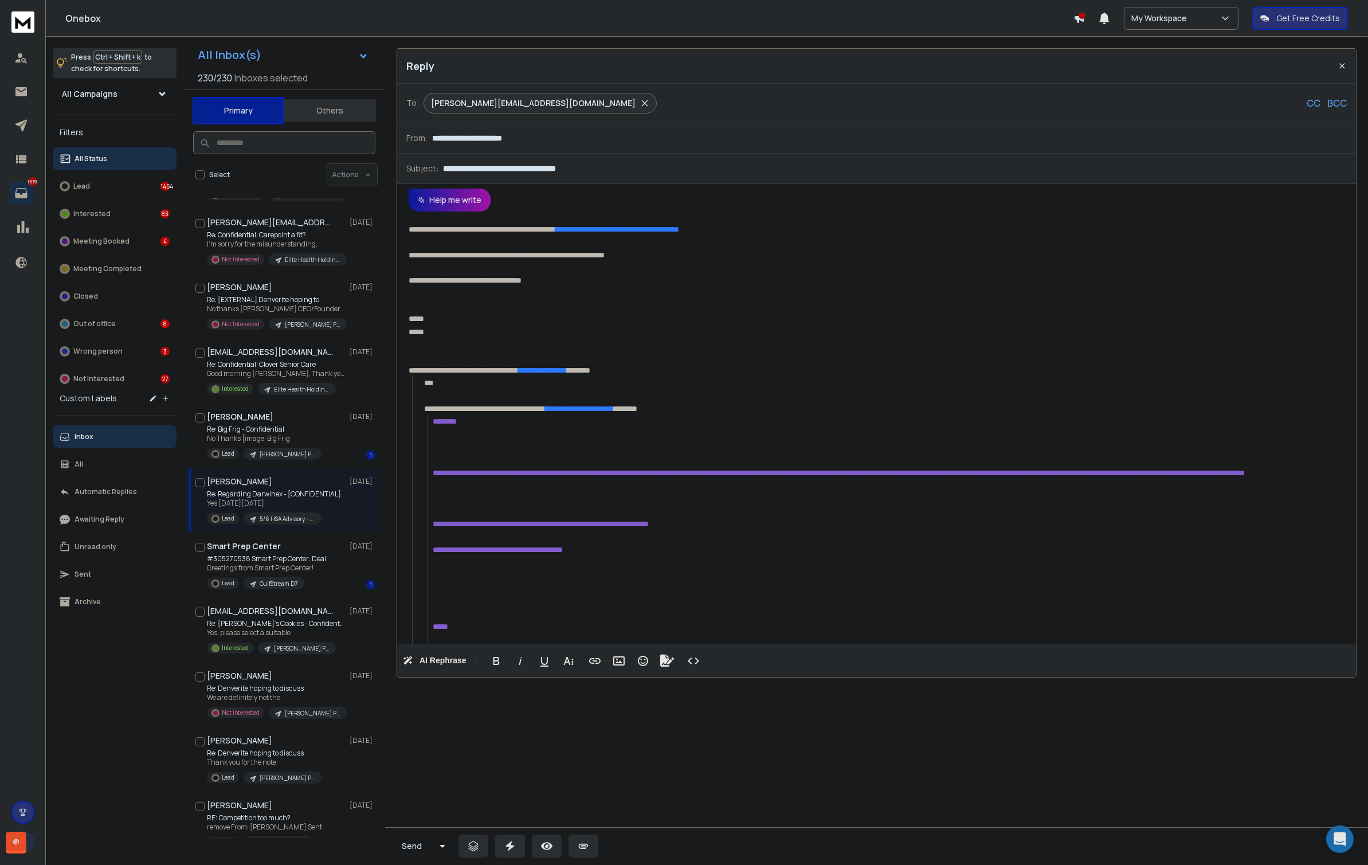
click at [414, 841] on button "Send" at bounding box center [412, 845] width 40 height 23
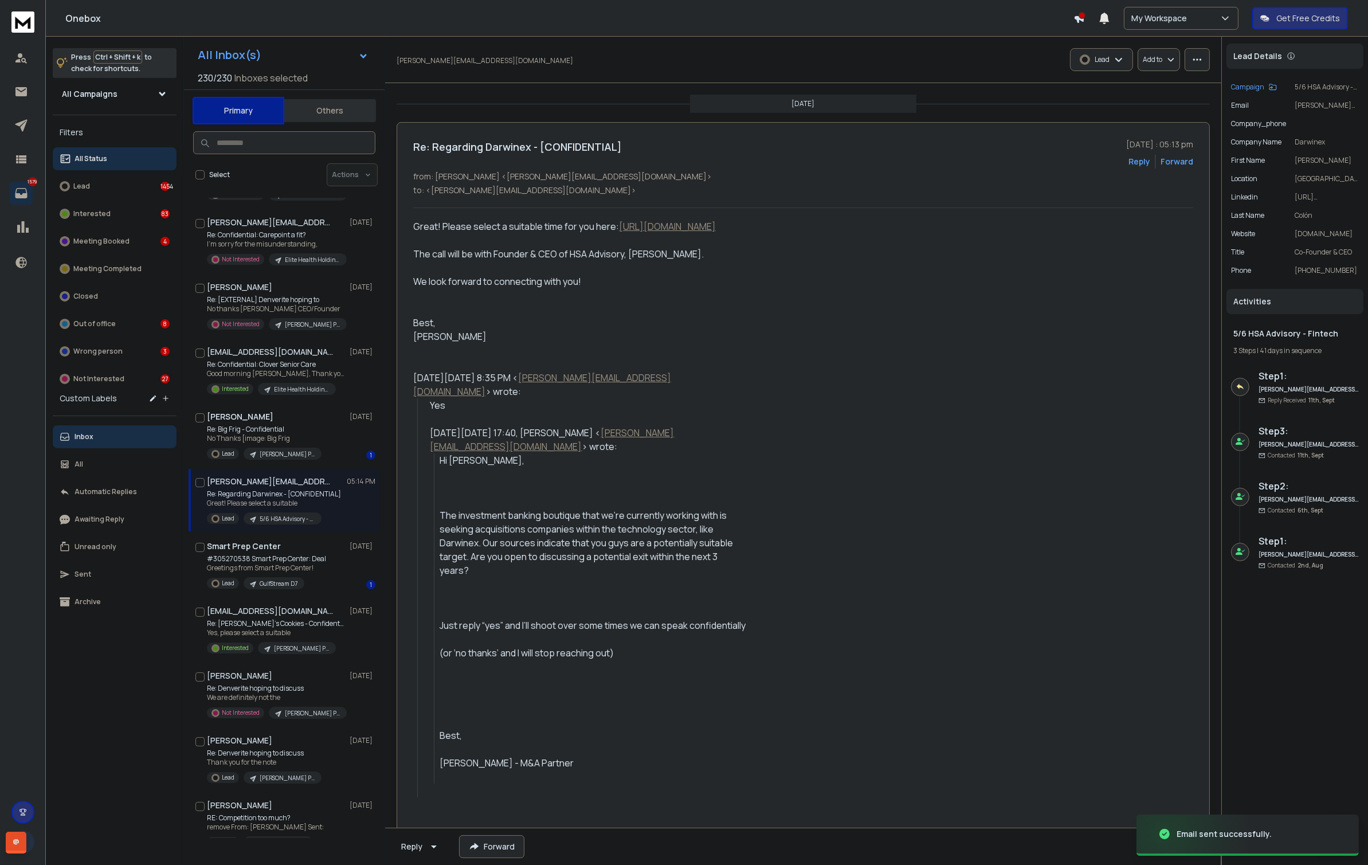
click at [1084, 58] on div at bounding box center [1085, 59] width 10 height 10
click at [1094, 100] on p "Interested" at bounding box center [1112, 103] width 41 height 11
click at [309, 579] on div "Lead GulfStream D7" at bounding box center [266, 583] width 119 height 12
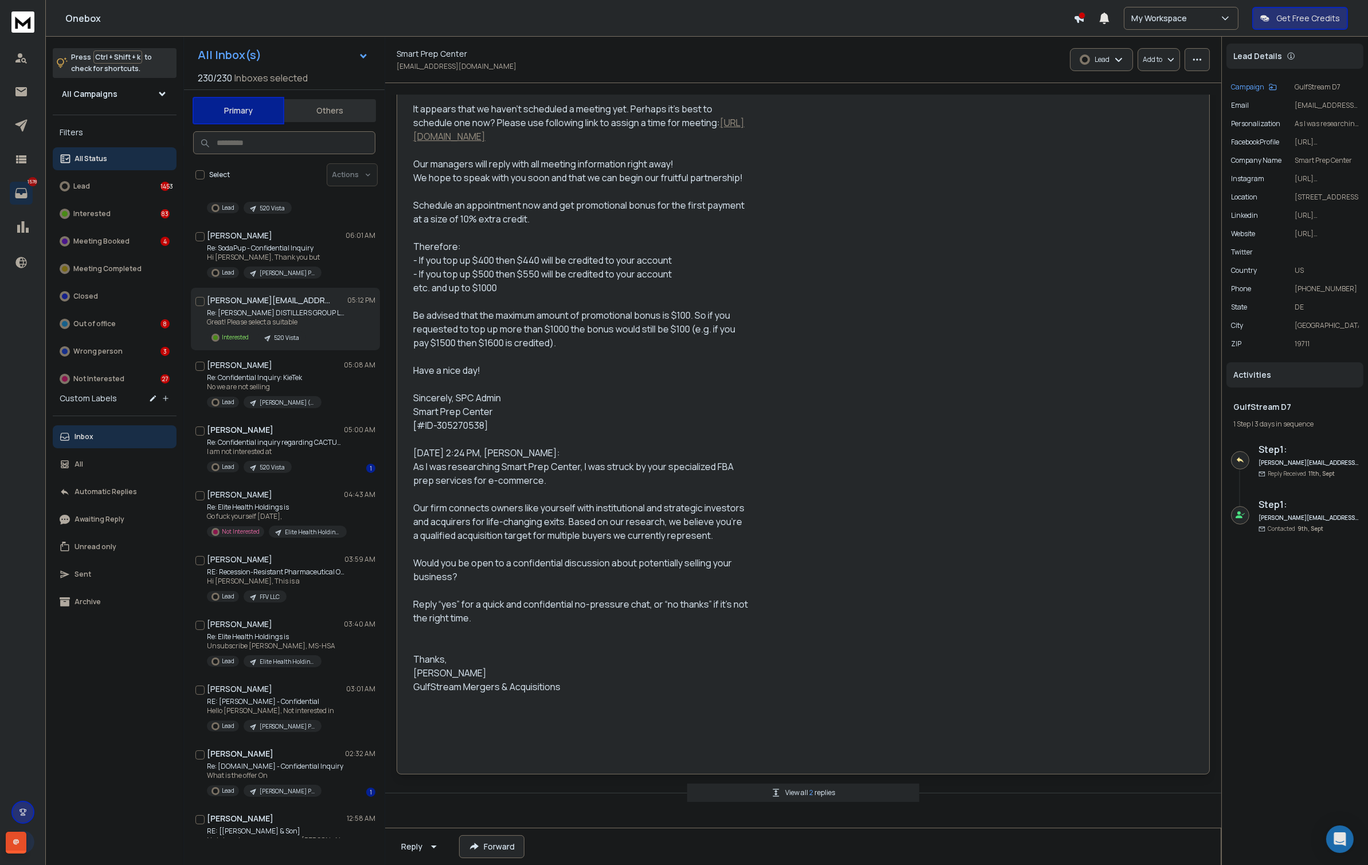
scroll to position [773, 0]
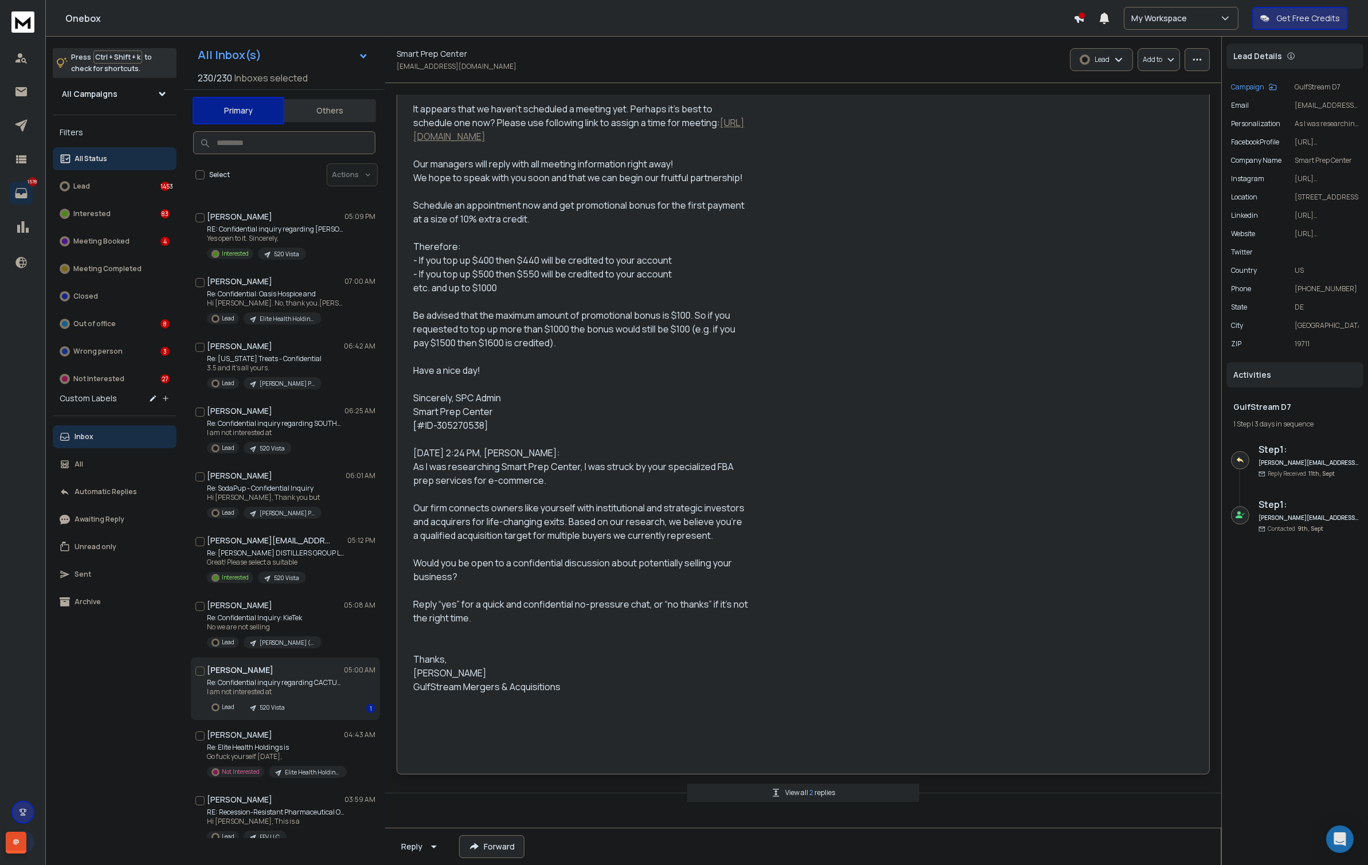
click at [248, 693] on p "I am not interested at" at bounding box center [276, 691] width 138 height 9
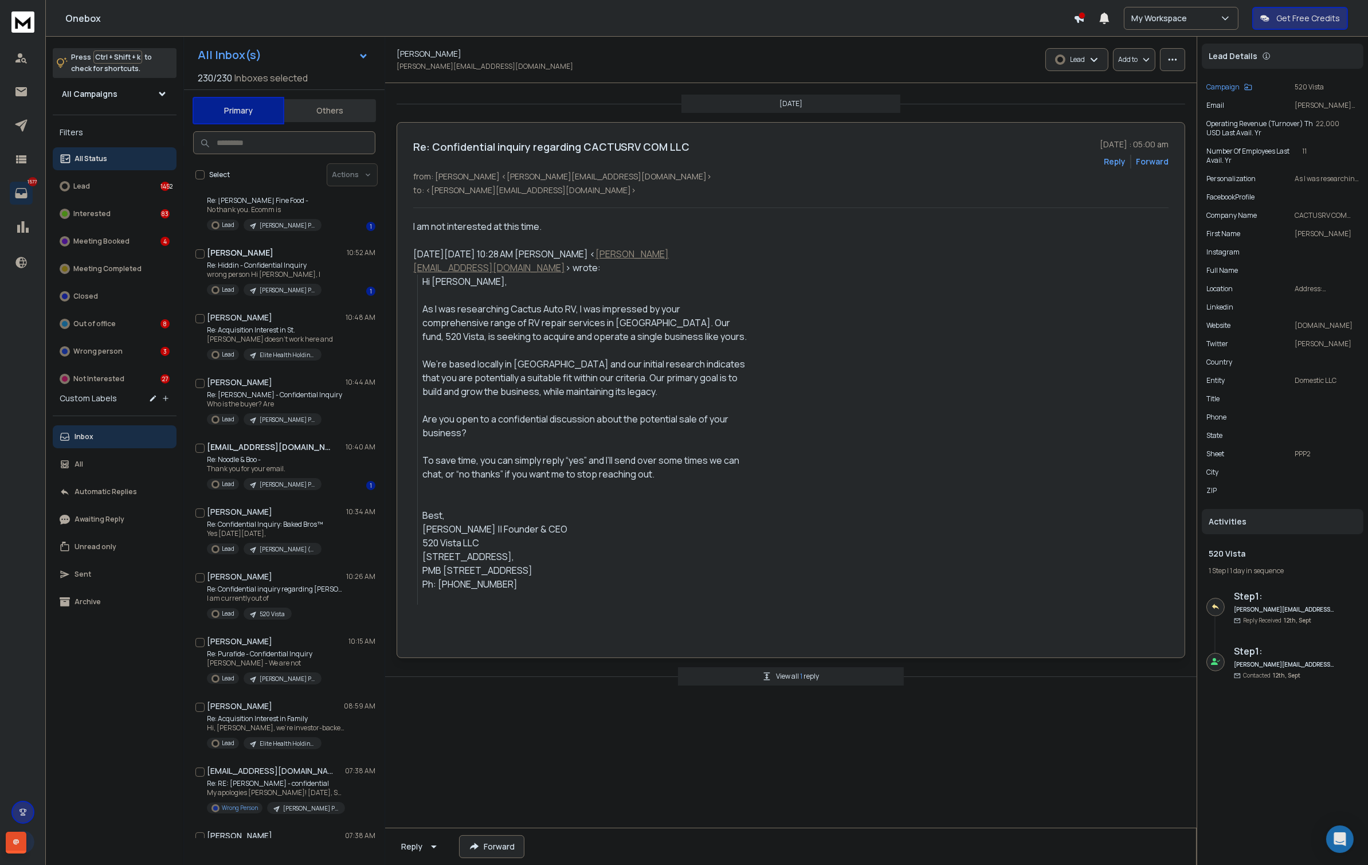
scroll to position [0, 0]
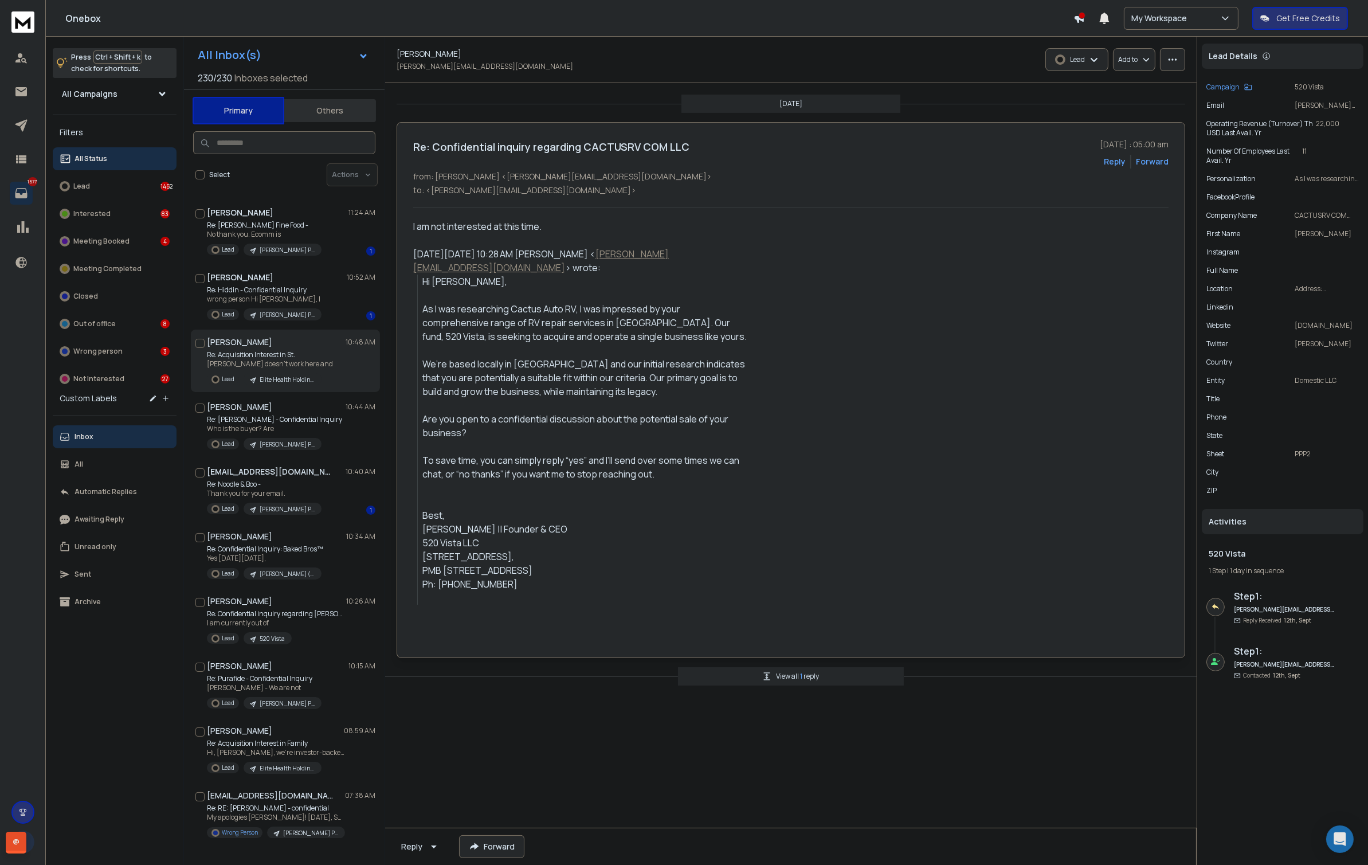
click at [284, 378] on p "Elite Health Holdings - Home Care" at bounding box center [287, 379] width 55 height 9
